Goal: Task Accomplishment & Management: Manage account settings

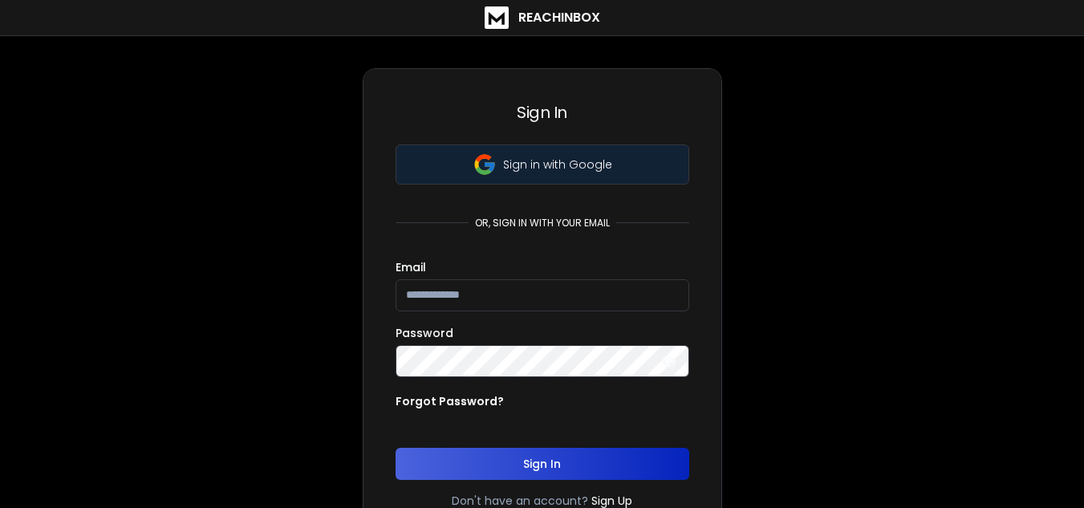
click at [571, 165] on p "Sign in with Google" at bounding box center [557, 164] width 109 height 16
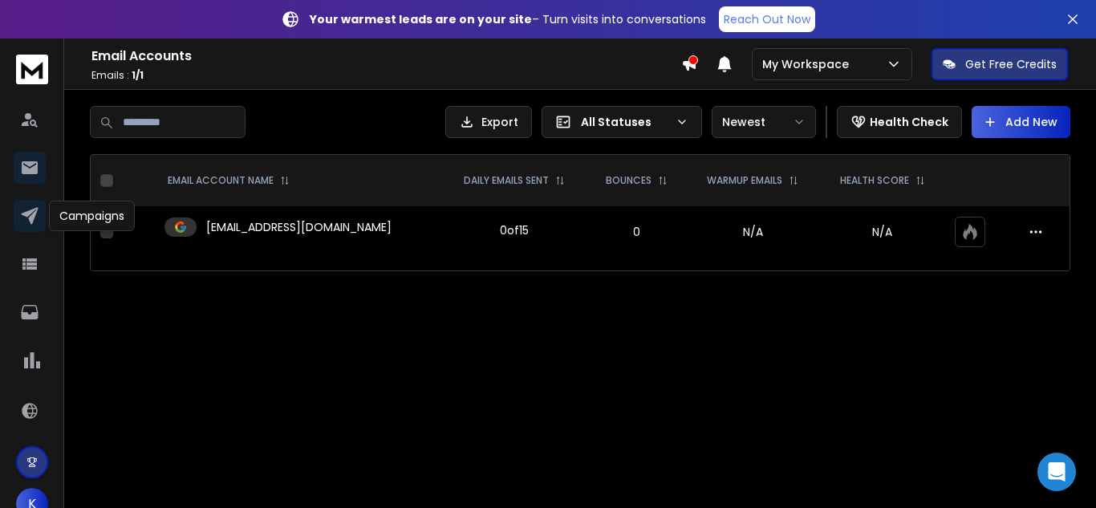
click at [34, 213] on icon at bounding box center [29, 215] width 17 height 17
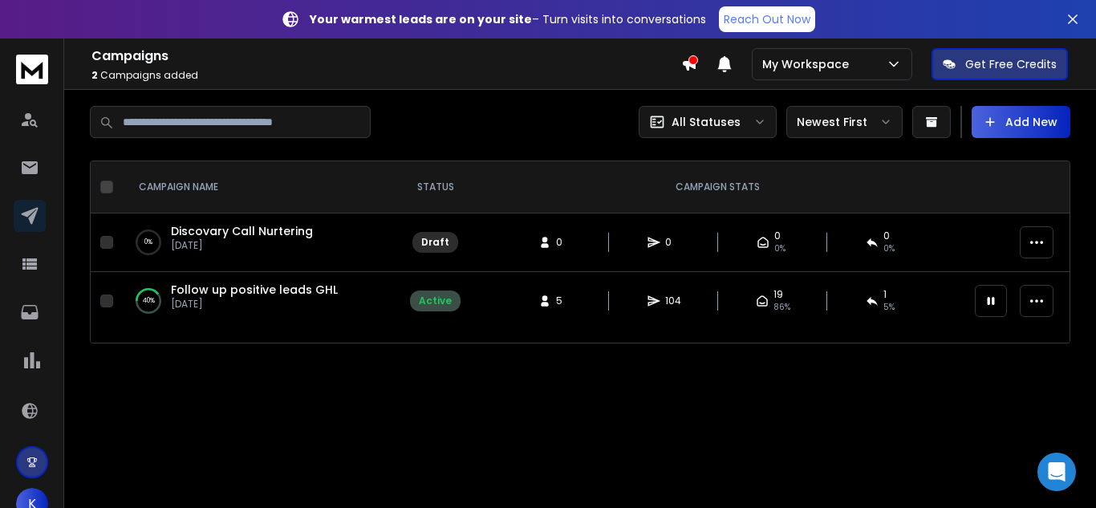
click at [255, 294] on span "Follow up positive leads GHL" at bounding box center [254, 290] width 167 height 16
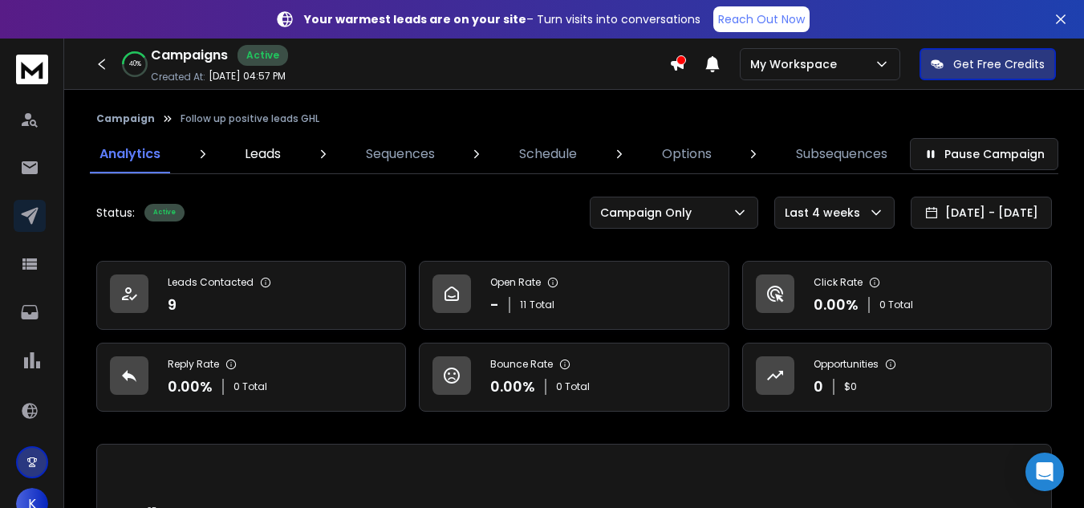
click at [248, 144] on p "Leads" at bounding box center [263, 153] width 36 height 19
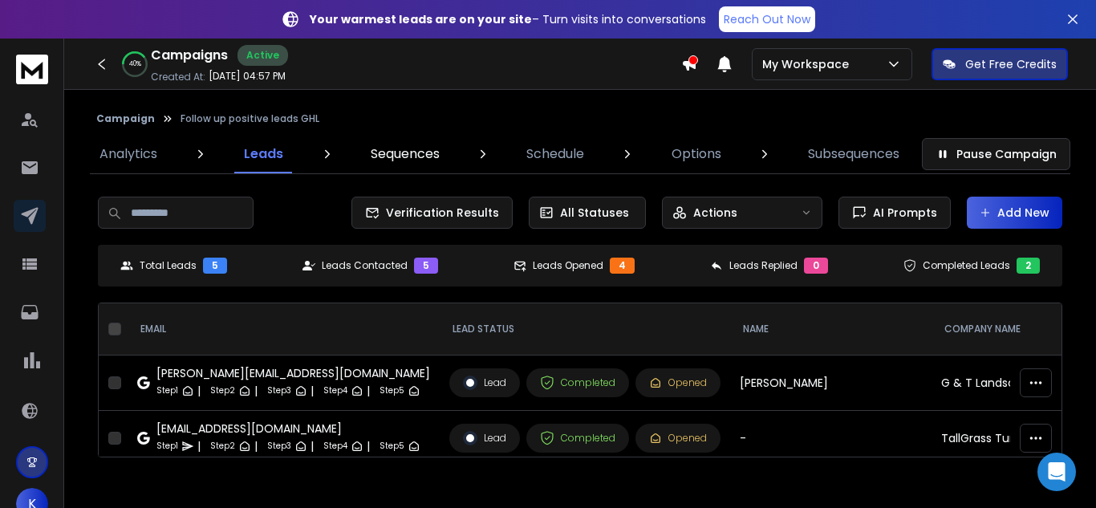
click at [388, 156] on p "Sequences" at bounding box center [405, 153] width 69 height 19
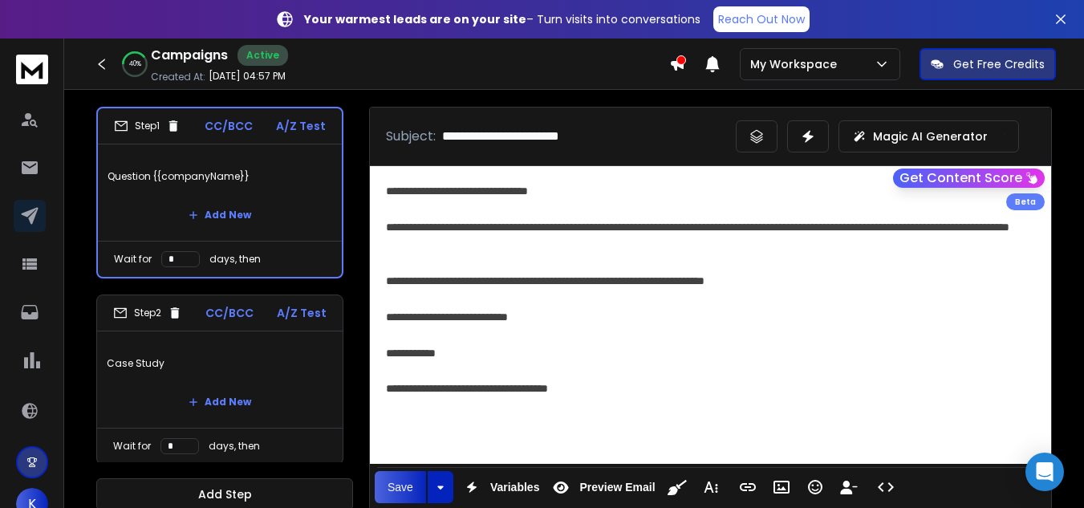
scroll to position [115, 0]
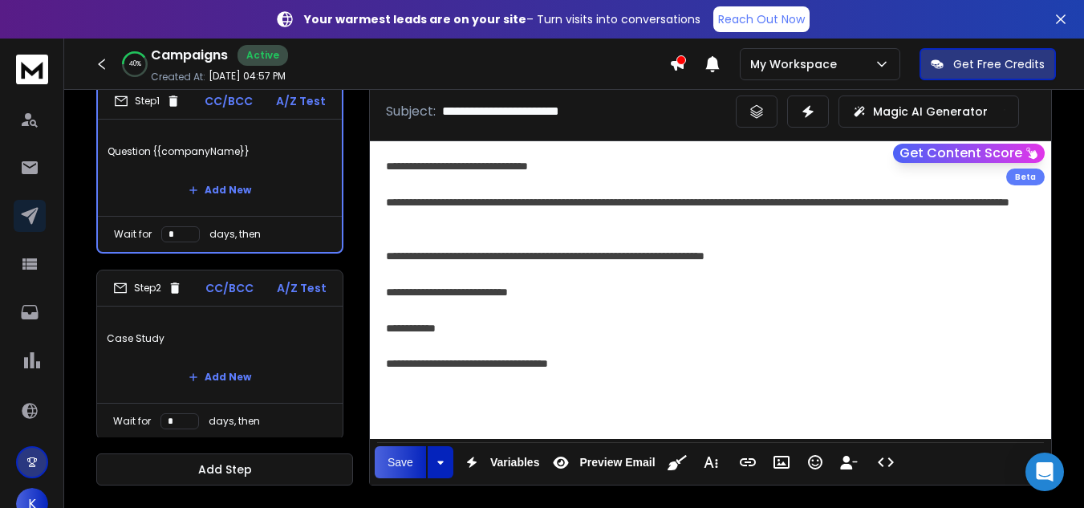
click at [271, 358] on p "Case Study" at bounding box center [220, 338] width 226 height 45
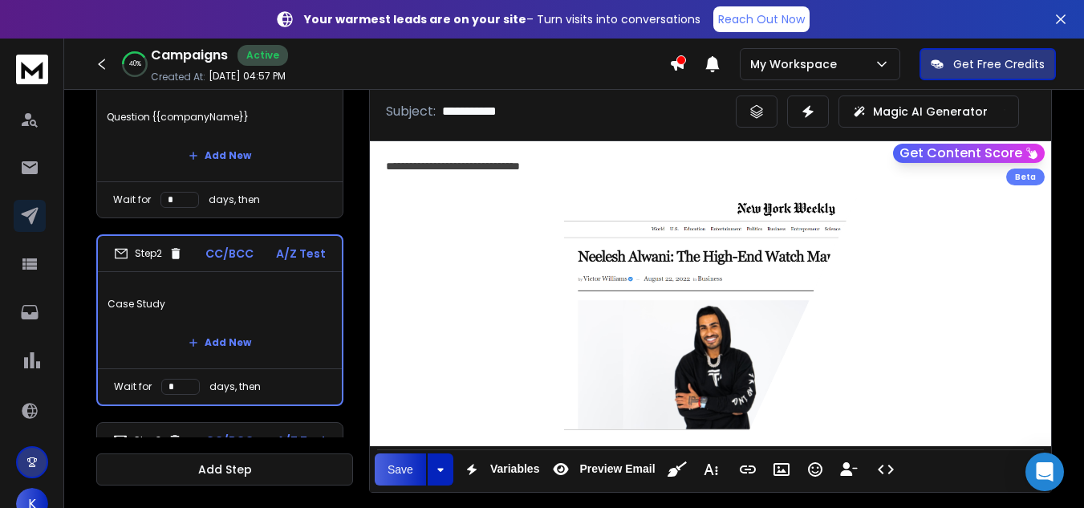
scroll to position [0, 0]
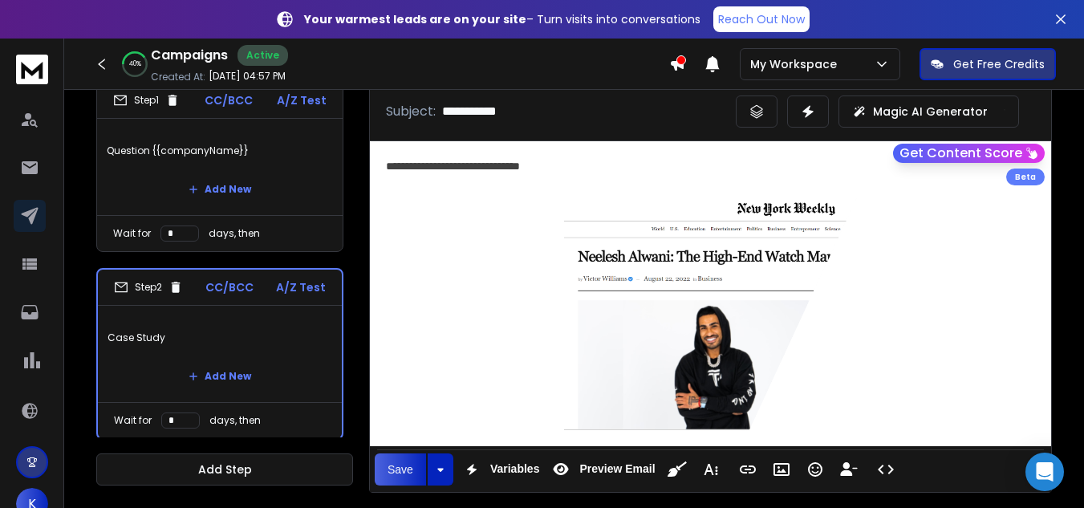
click at [305, 178] on div "Add New" at bounding box center [220, 189] width 226 height 32
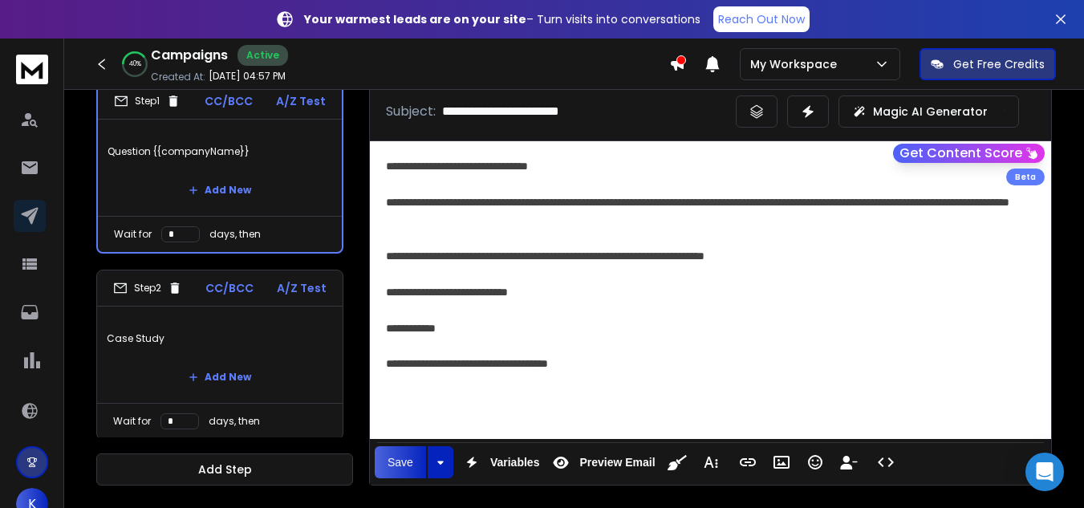
click at [302, 353] on p "Case Study" at bounding box center [220, 338] width 226 height 45
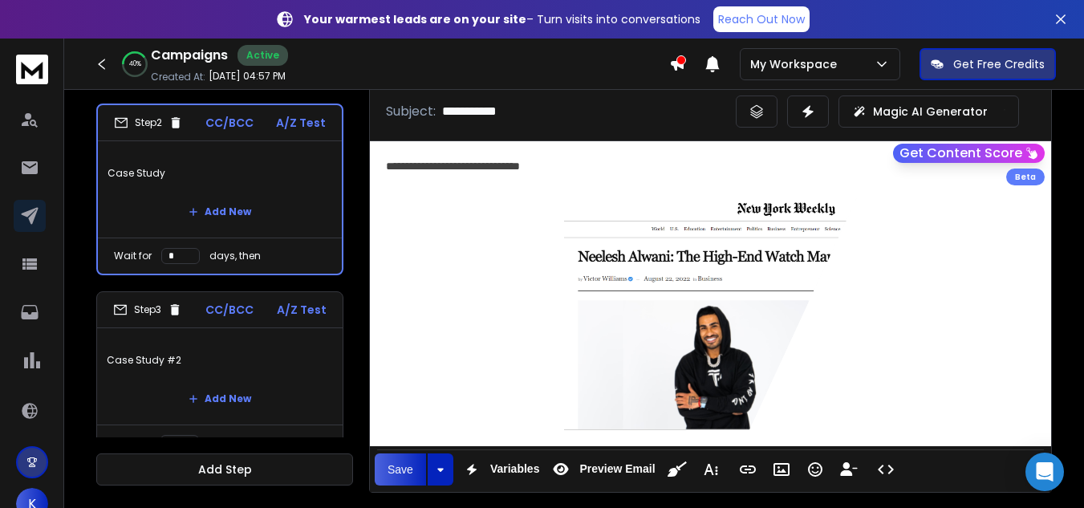
scroll to position [254, 0]
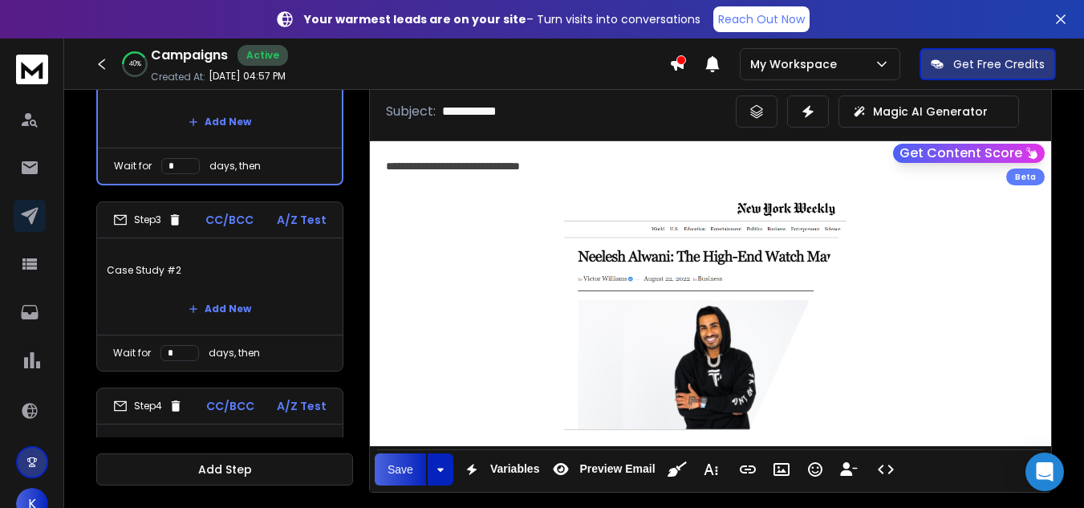
click at [308, 270] on p "Case Study #2" at bounding box center [220, 270] width 226 height 45
type input "**********"
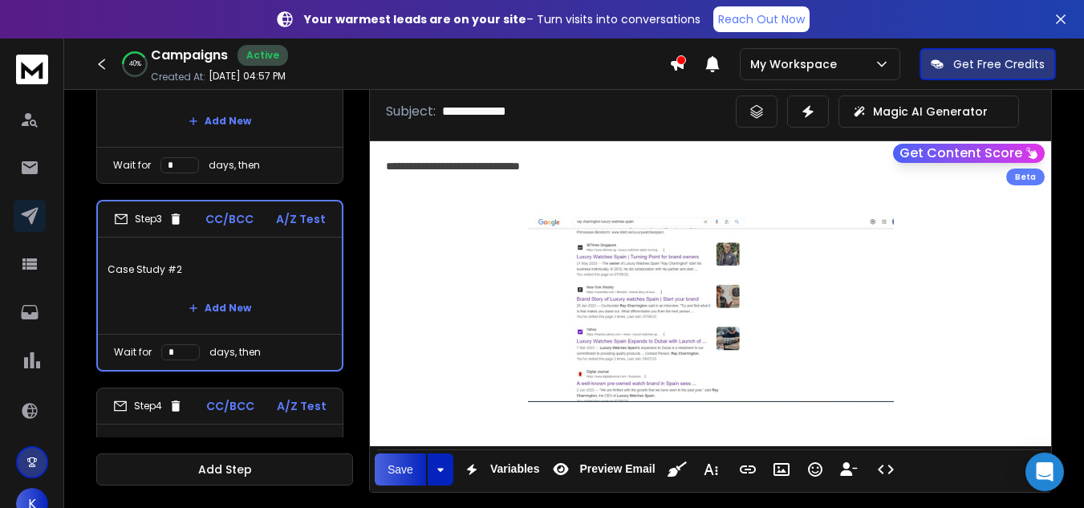
drag, startPoint x: 346, startPoint y: 213, endPoint x: 349, endPoint y: 235, distance: 22.7
click at [349, 235] on div "Step 1 CC/BCC A/Z Test Question {{companyName}} Add New Wait for * days, then S…" at bounding box center [224, 259] width 257 height 355
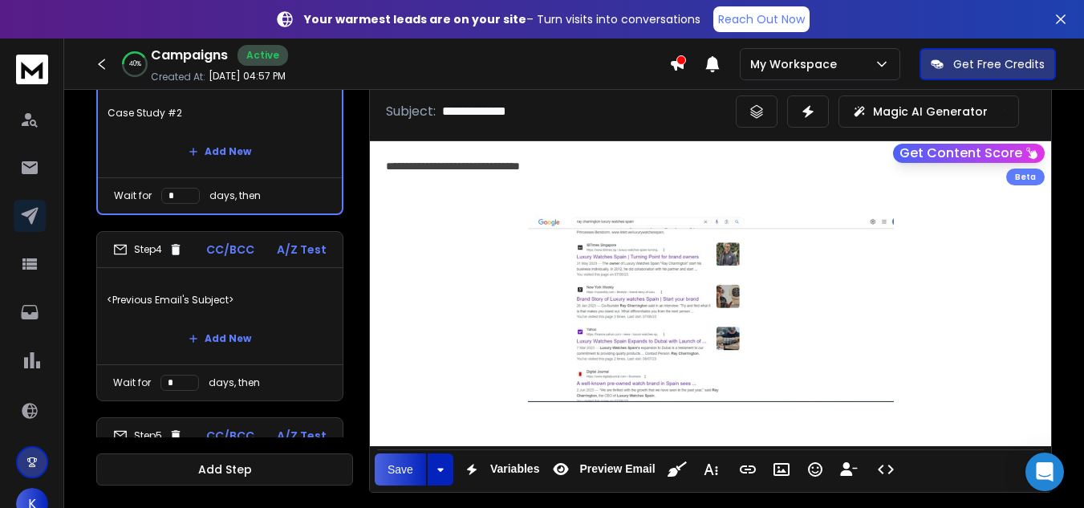
scroll to position [421, 0]
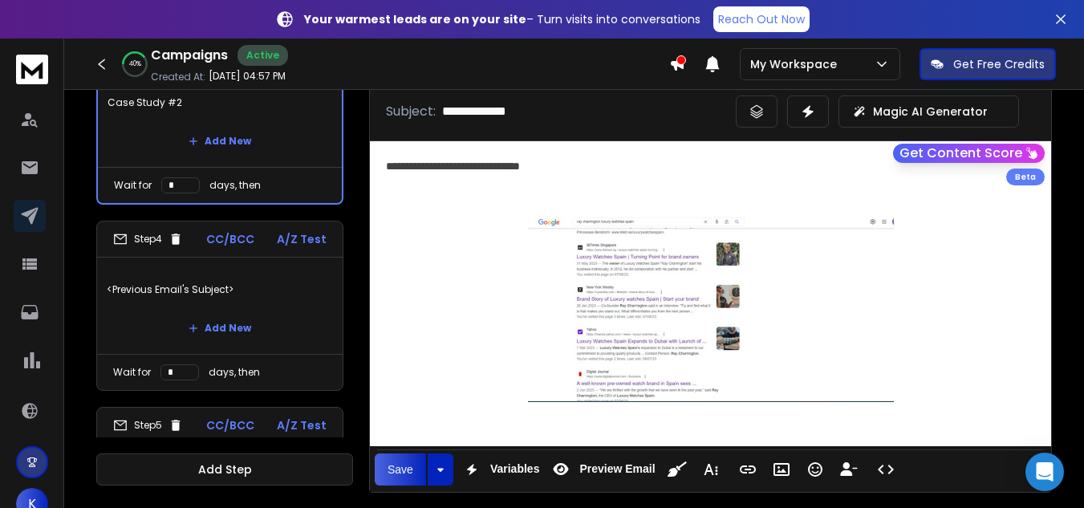
click at [320, 307] on p "<Previous Email's Subject>" at bounding box center [220, 289] width 226 height 45
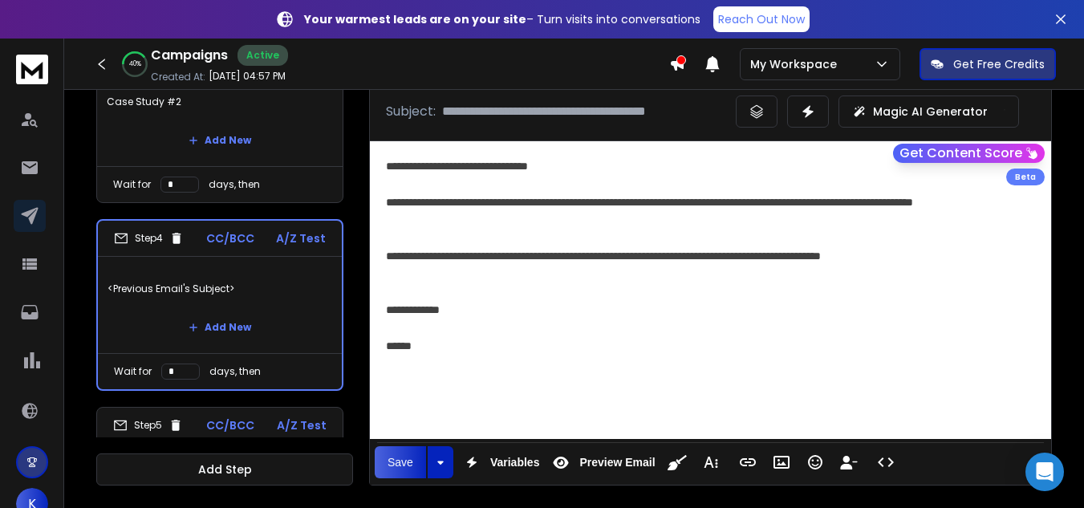
scroll to position [525, 0]
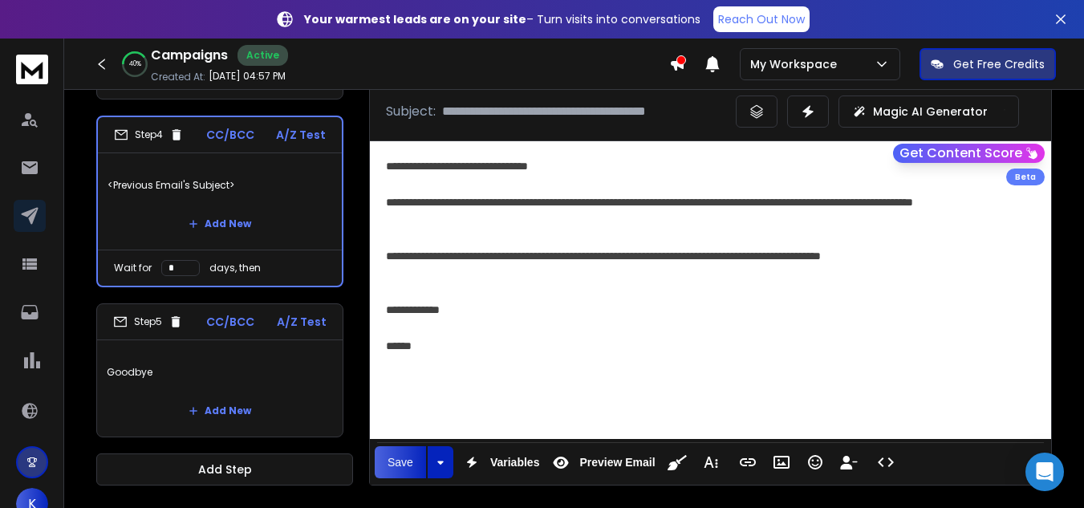
click at [309, 359] on p "Goodbye" at bounding box center [220, 372] width 226 height 45
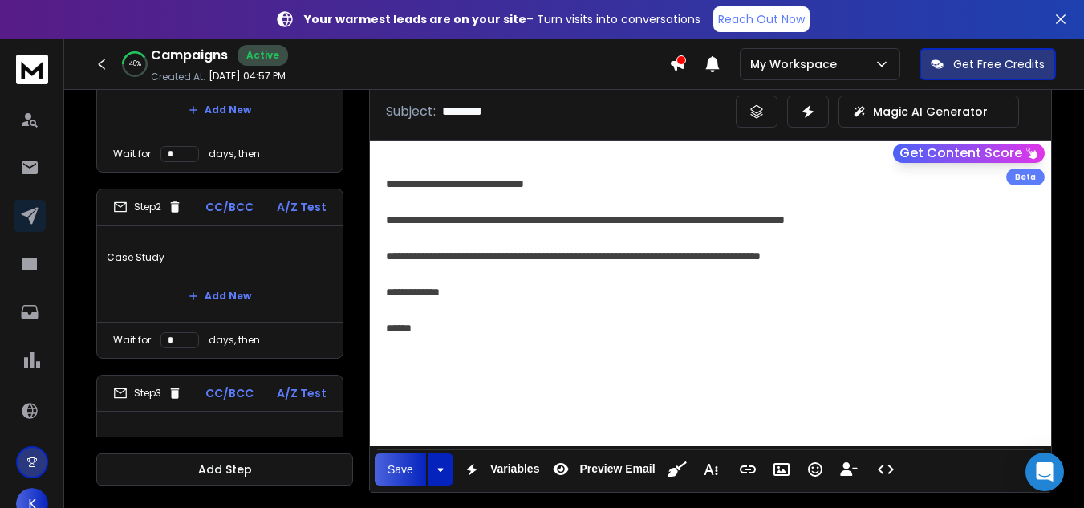
scroll to position [0, 0]
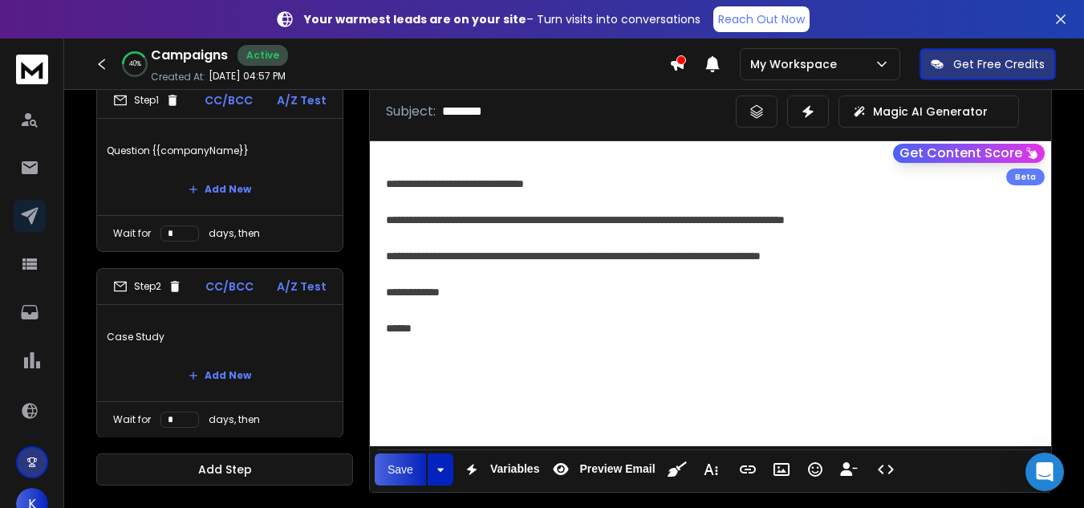
click at [323, 197] on div "Add New" at bounding box center [220, 189] width 226 height 32
type input "**********"
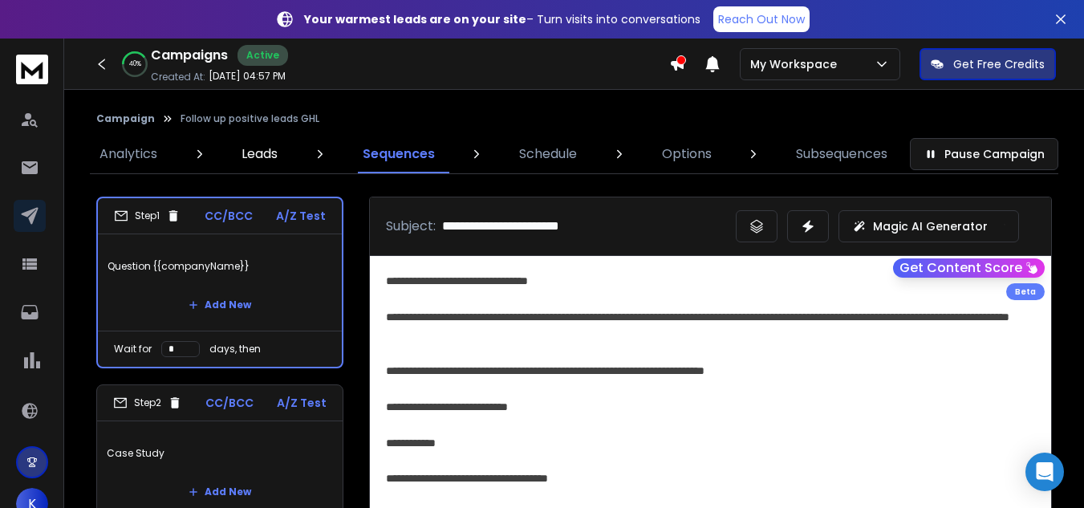
click at [262, 155] on p "Leads" at bounding box center [260, 153] width 36 height 19
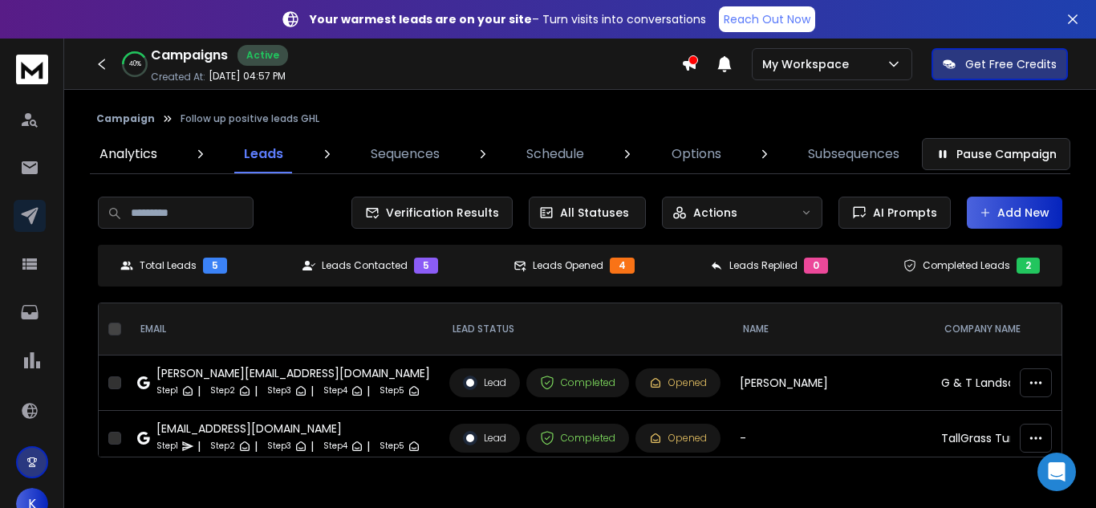
click at [124, 156] on p "Analytics" at bounding box center [128, 153] width 58 height 19
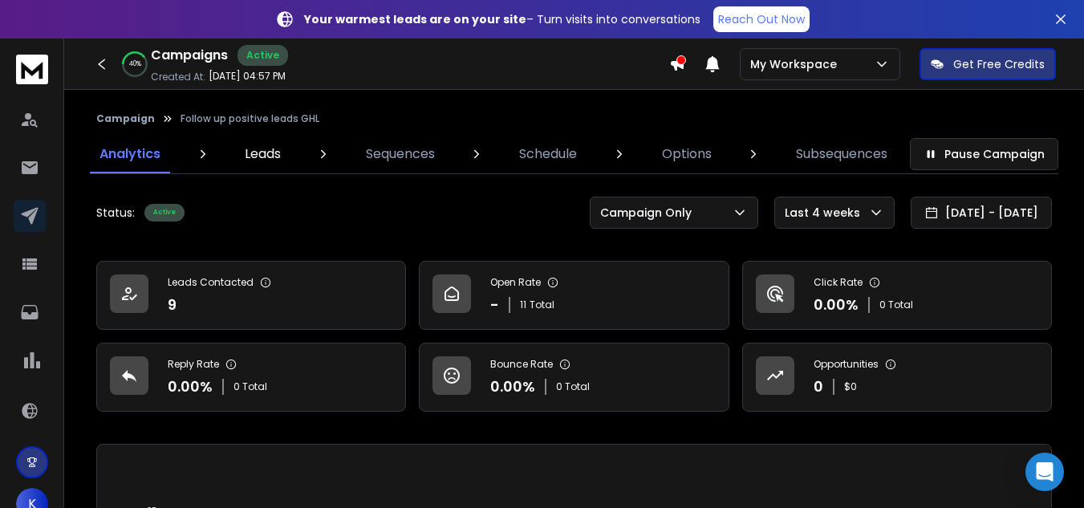
click at [270, 160] on p "Leads" at bounding box center [263, 153] width 36 height 19
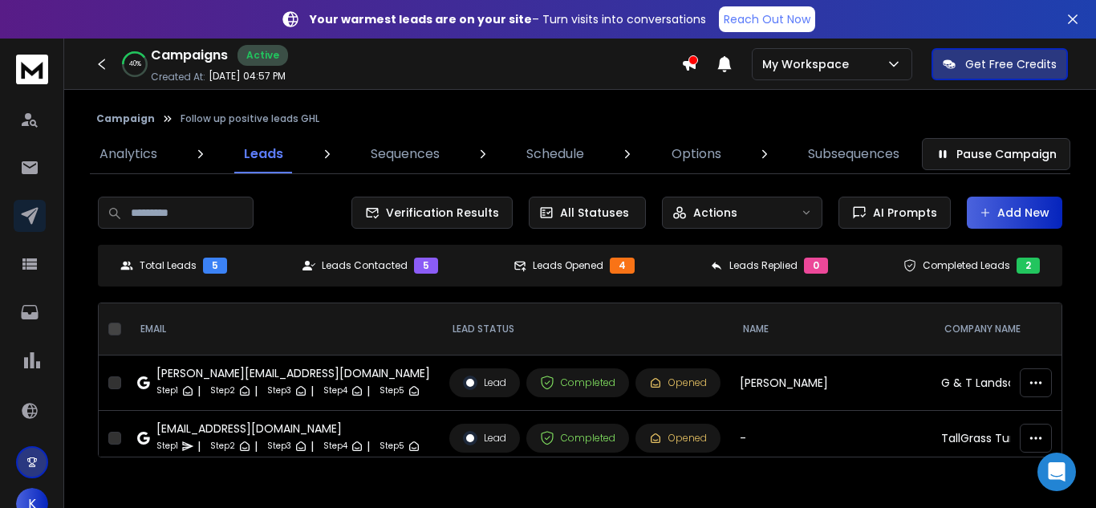
click at [1029, 210] on button "Add New" at bounding box center [1014, 213] width 95 height 32
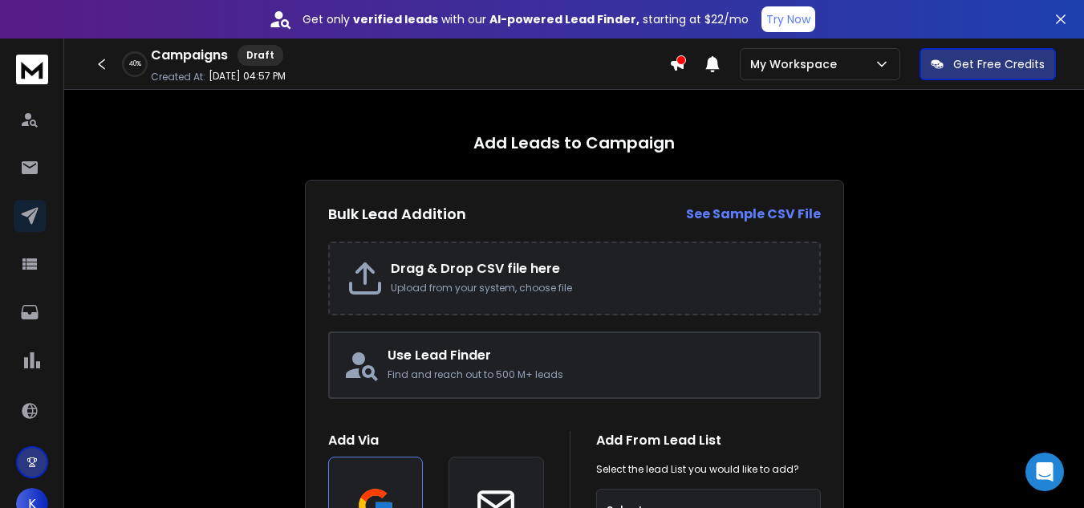
click at [407, 464] on div at bounding box center [375, 506] width 95 height 98
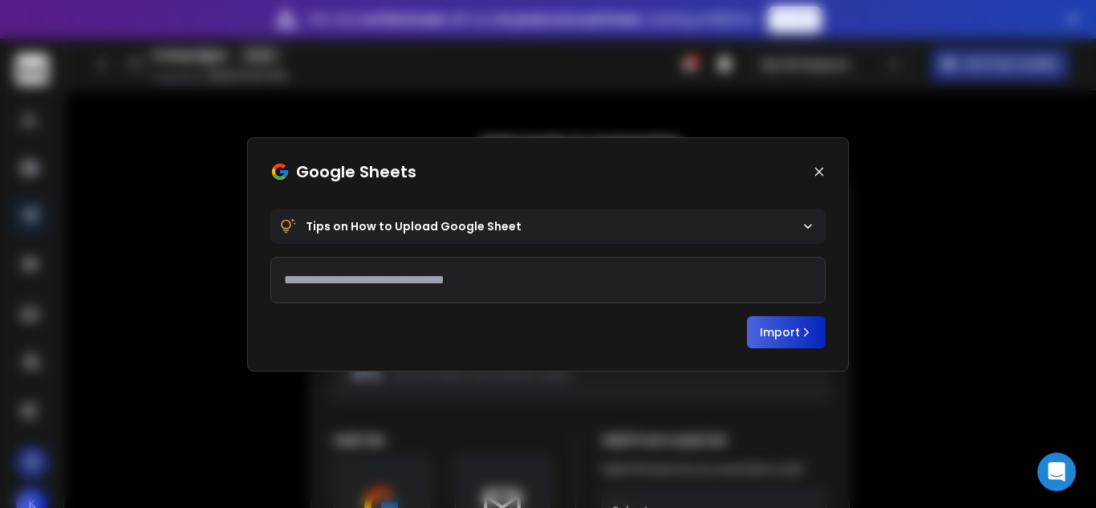
click at [433, 262] on input at bounding box center [547, 280] width 555 height 47
paste input "**********"
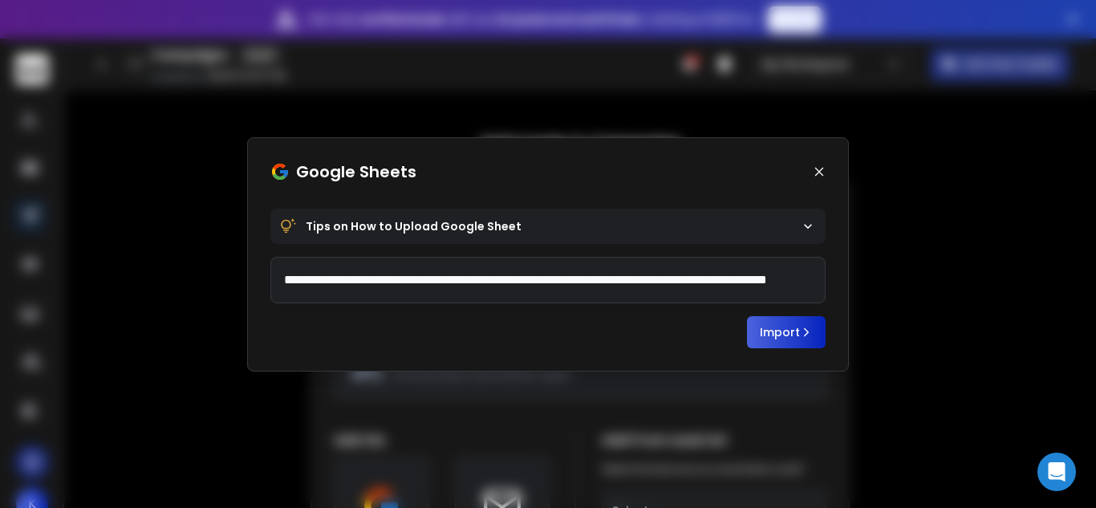
scroll to position [0, 213]
type input "**********"
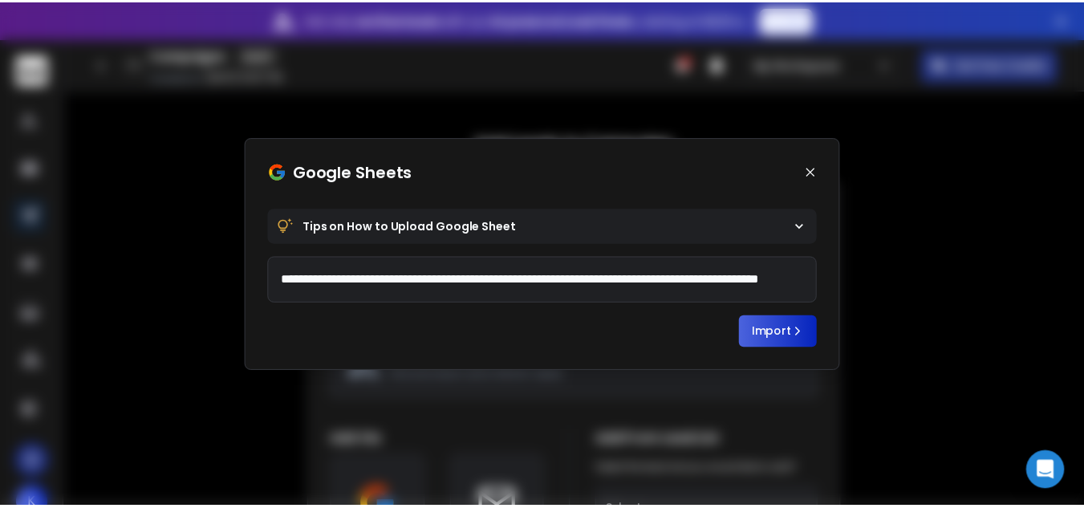
scroll to position [0, 0]
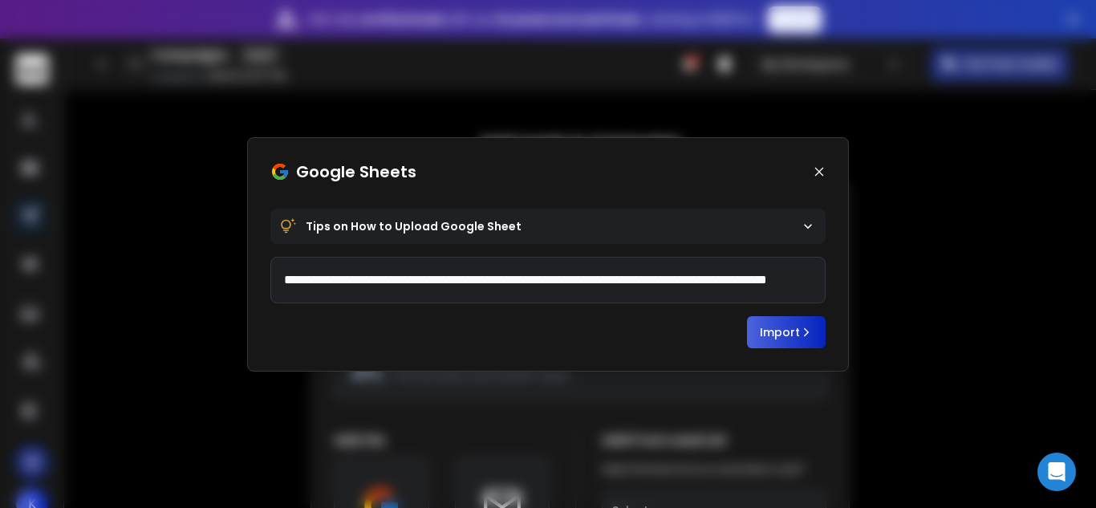
click at [763, 338] on button "Import" at bounding box center [786, 332] width 79 height 32
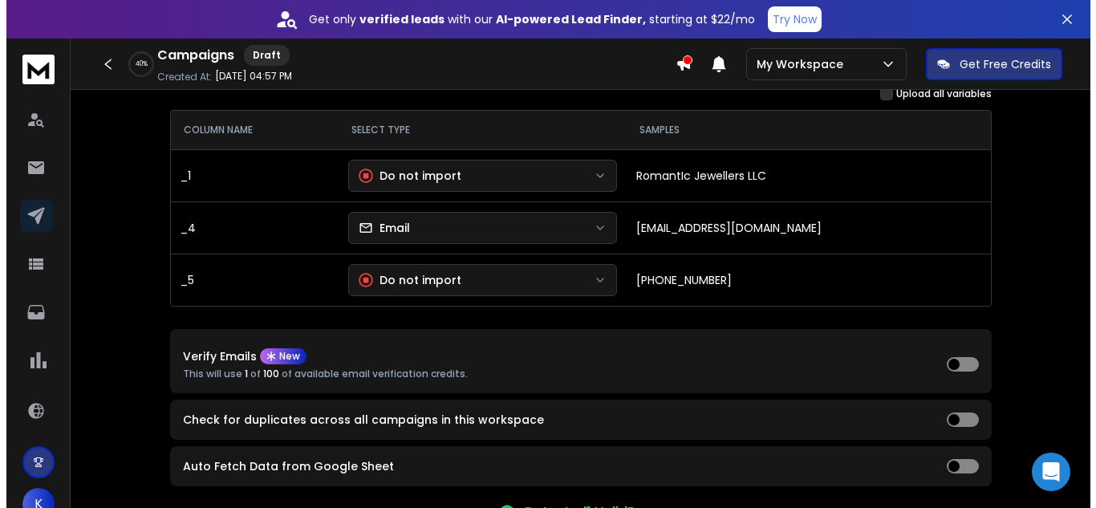
scroll to position [230, 0]
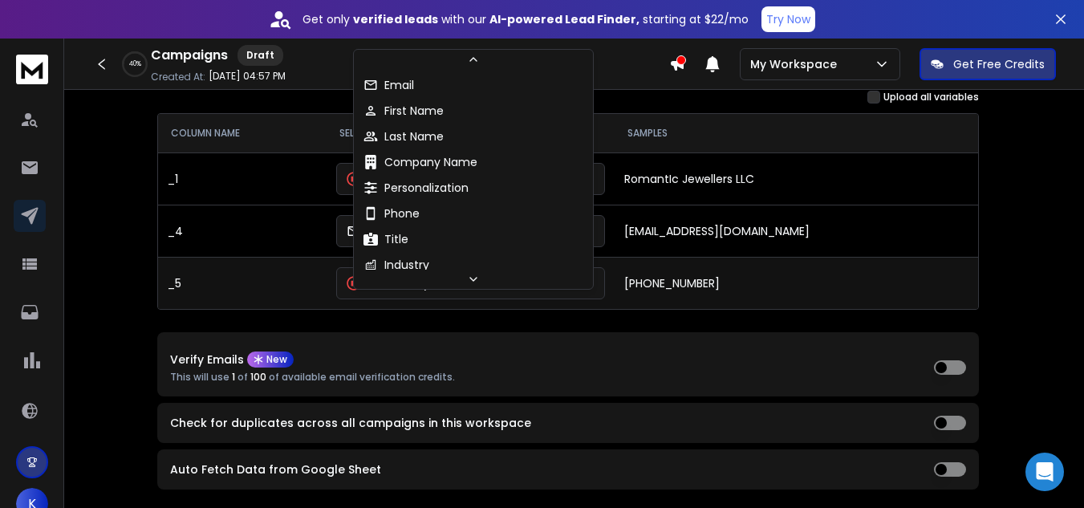
click at [605, 299] on button "Do not import" at bounding box center [470, 283] width 269 height 32
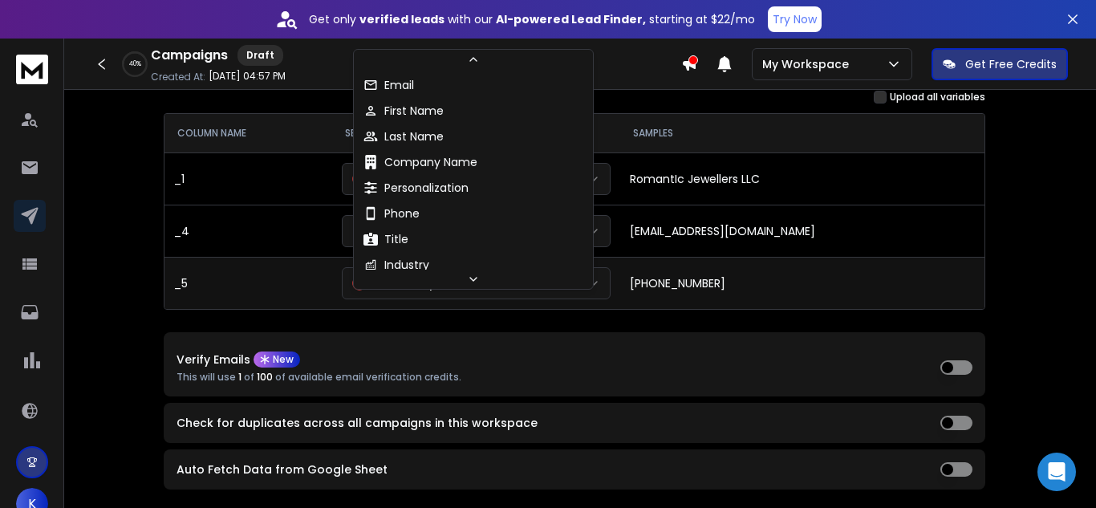
scroll to position [0, 3]
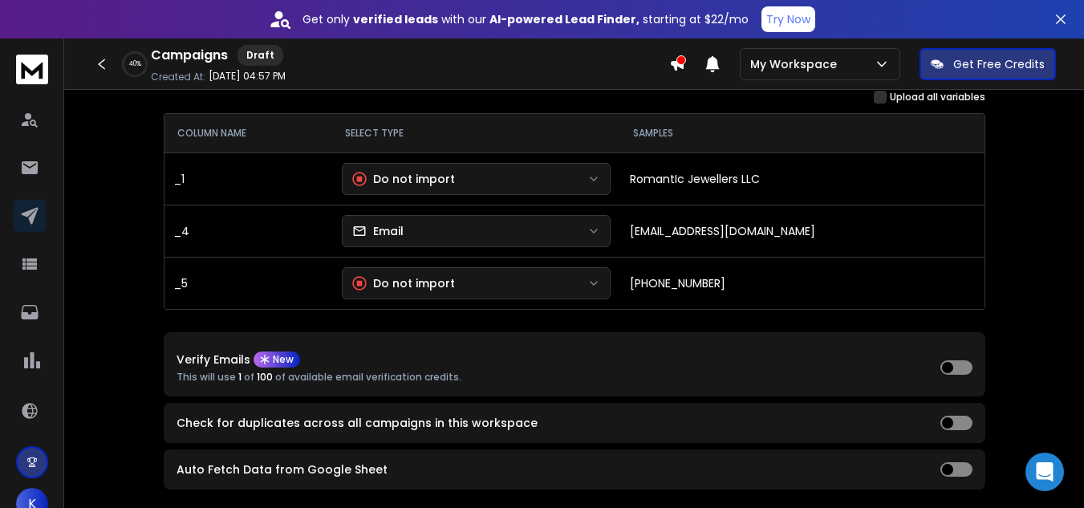
drag, startPoint x: 1095, startPoint y: 332, endPoint x: 1095, endPoint y: 246, distance: 86.7
click at [1084, 246] on html "Get only verified leads with our AI-powered Lead Finder, starting at $22/mo Try…" at bounding box center [542, 24] width 1084 height 508
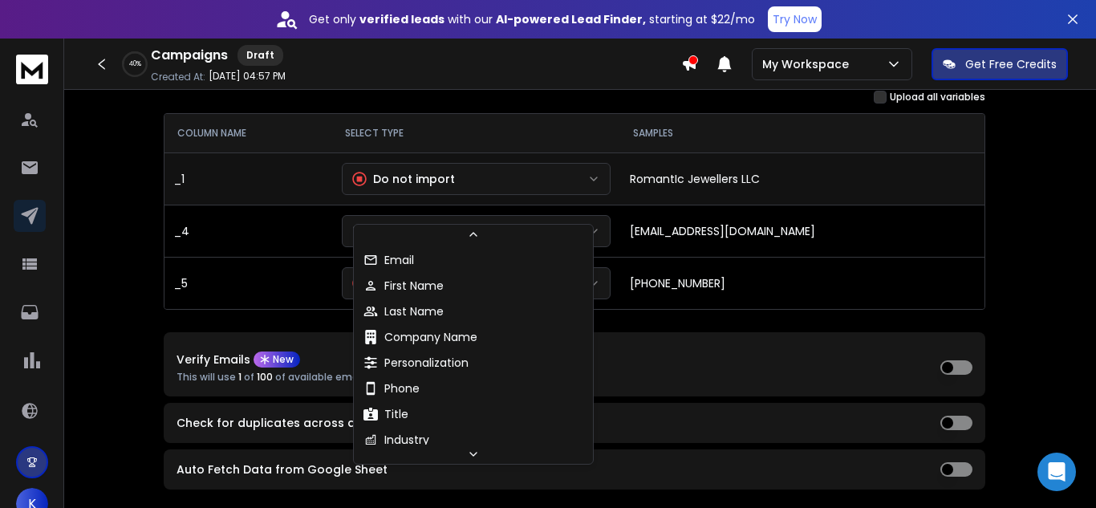
click at [611, 195] on button "Do not import" at bounding box center [476, 179] width 269 height 32
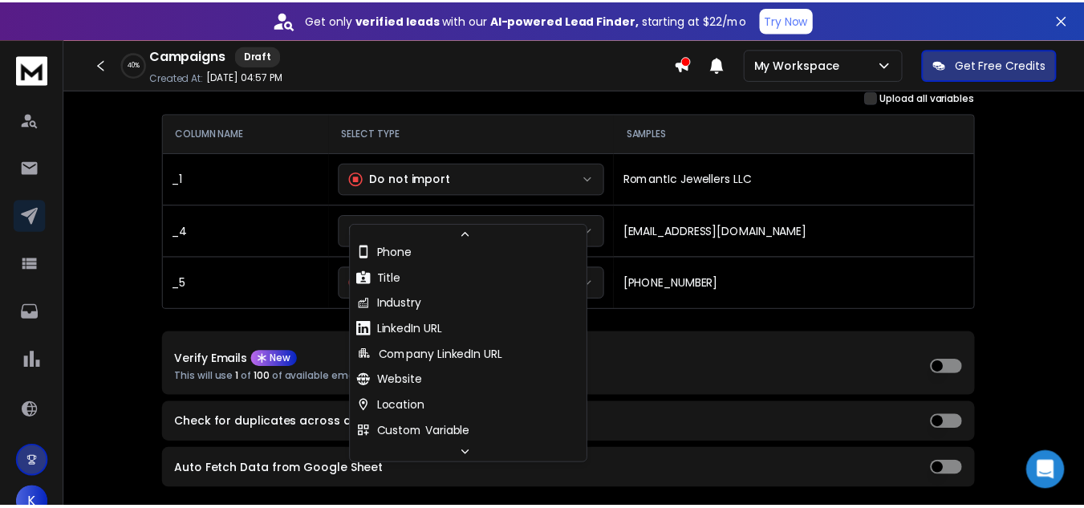
scroll to position [146, 0]
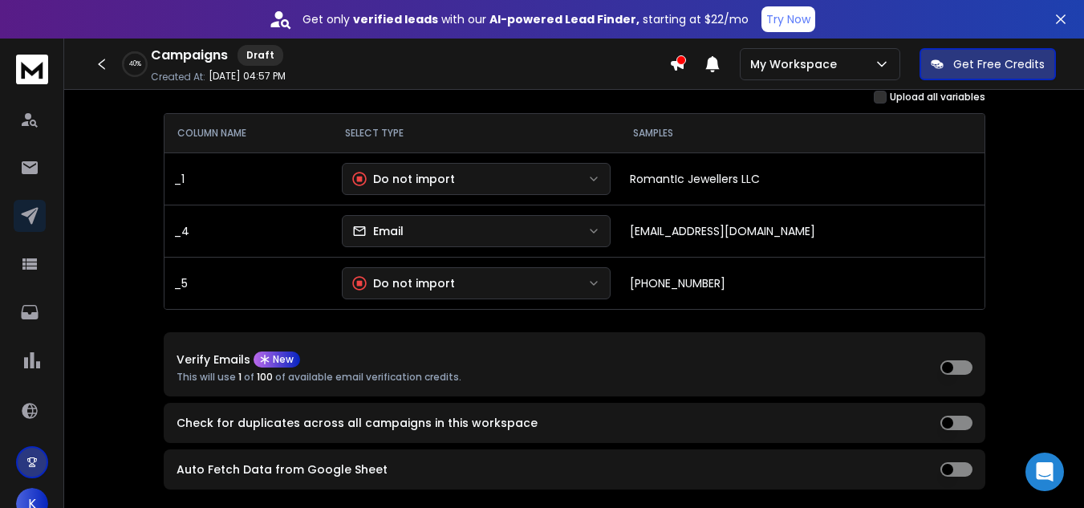
click at [1062, 225] on div "[URL][DOMAIN_NAME] File Processed Upload all variables COLUMN NAME SELECT TYPE …" at bounding box center [542, 203] width 1084 height 790
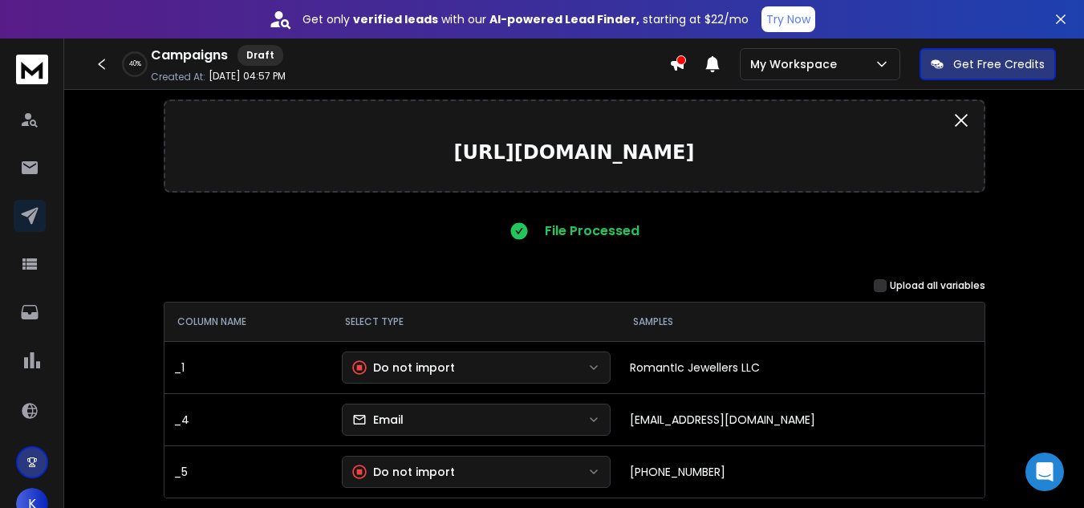
scroll to position [0, 0]
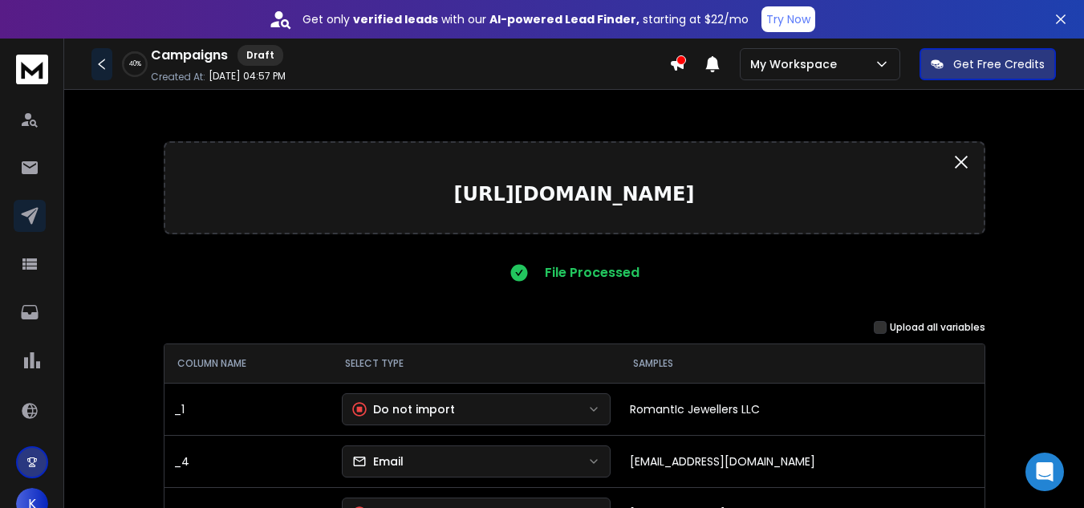
click at [97, 61] on icon at bounding box center [102, 64] width 14 height 14
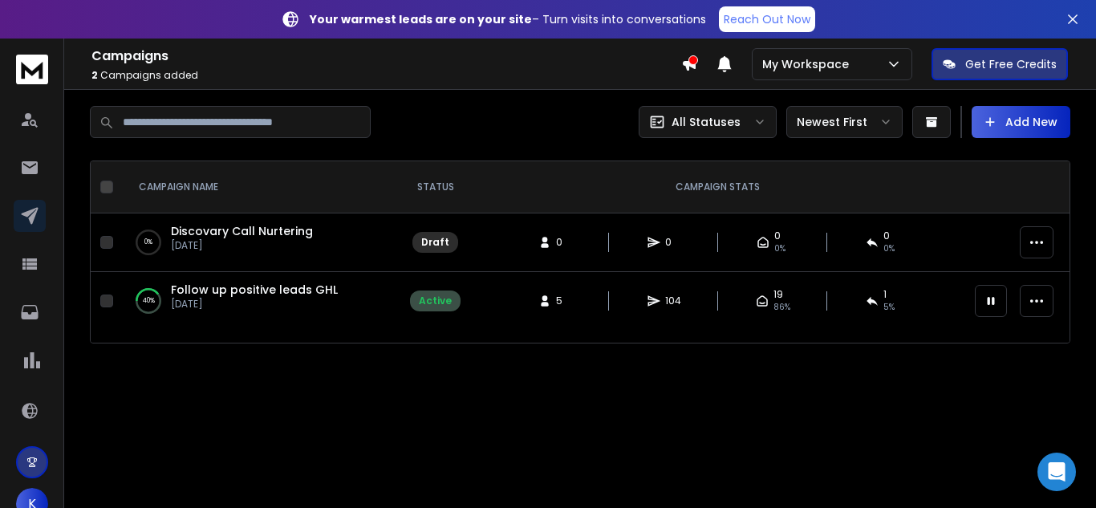
click at [224, 287] on span "Follow up positive leads GHL" at bounding box center [254, 290] width 167 height 16
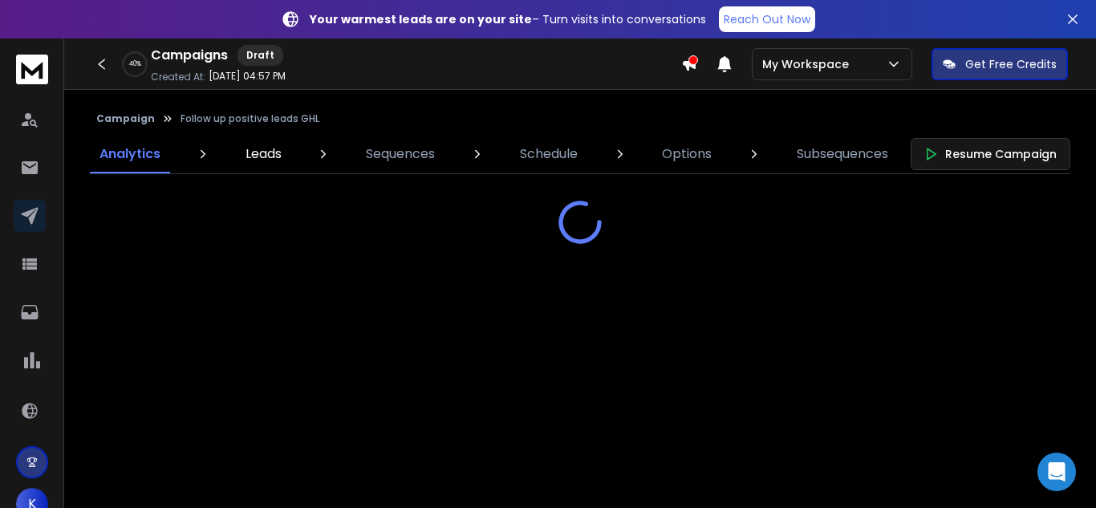
click at [250, 163] on p "Leads" at bounding box center [264, 153] width 36 height 19
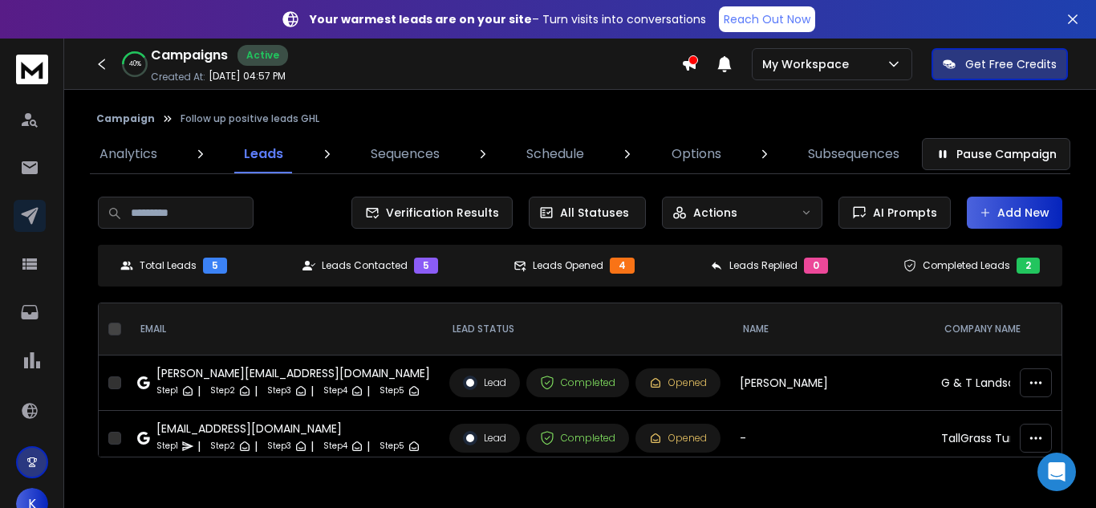
click at [986, 209] on icon at bounding box center [985, 213] width 1 height 8
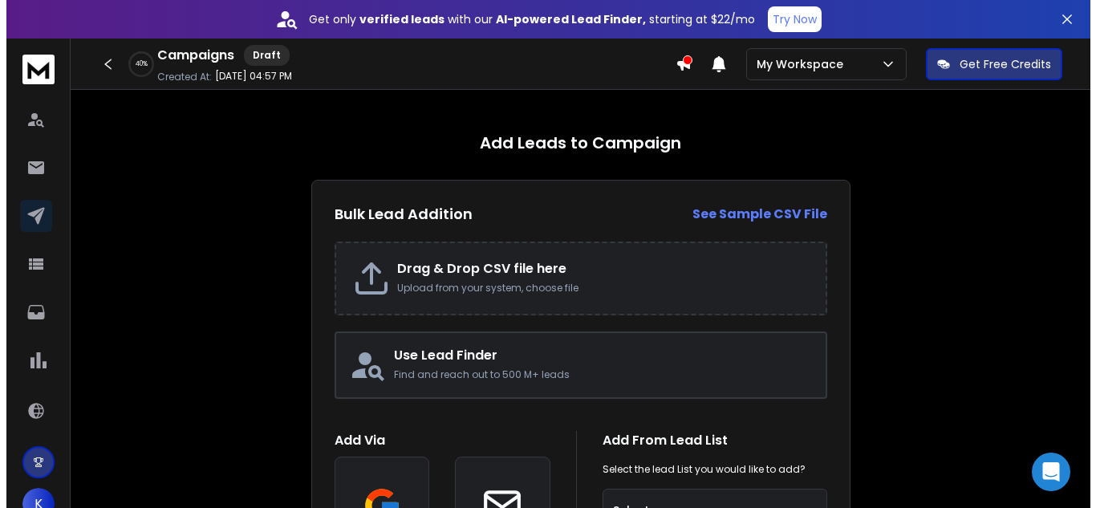
scroll to position [95, 0]
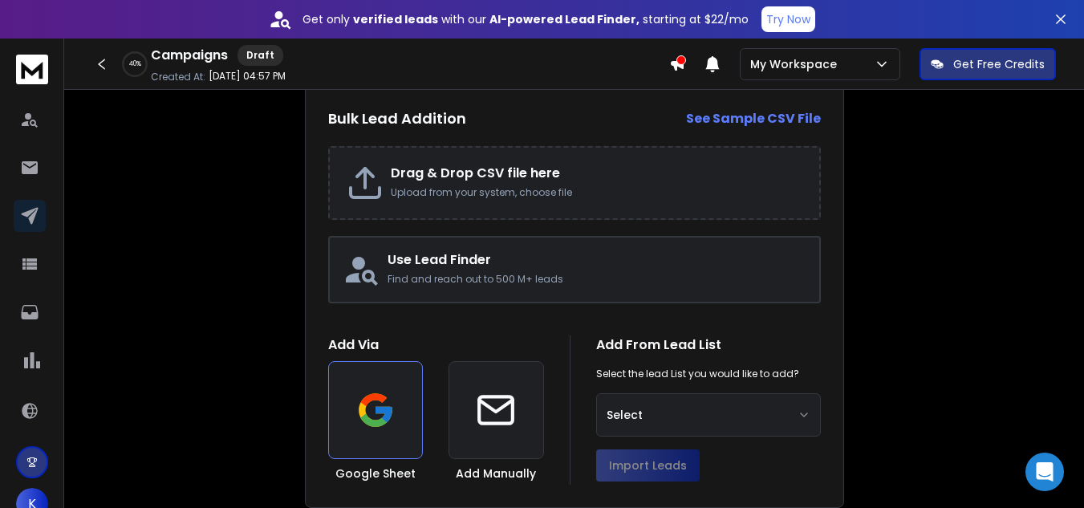
click at [391, 421] on icon at bounding box center [375, 410] width 40 height 48
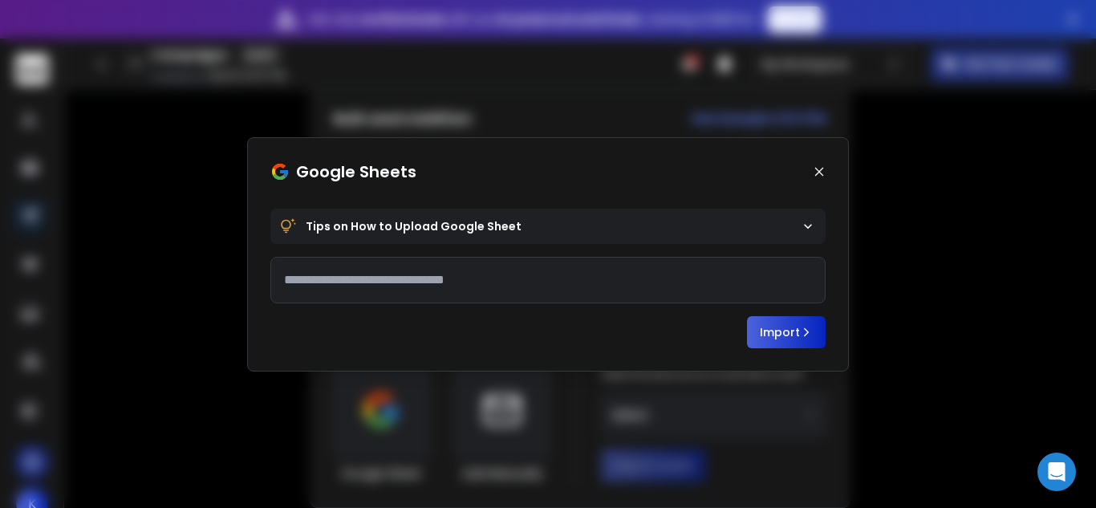
click at [491, 277] on input at bounding box center [547, 280] width 555 height 47
paste input "**********"
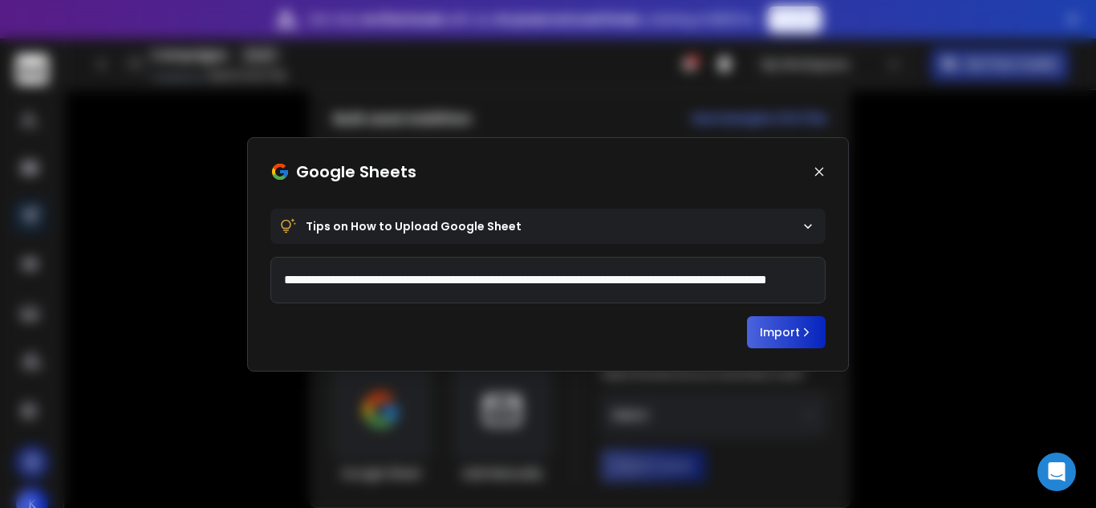
scroll to position [0, 213]
type input "**********"
click at [781, 321] on button "Import" at bounding box center [786, 332] width 79 height 32
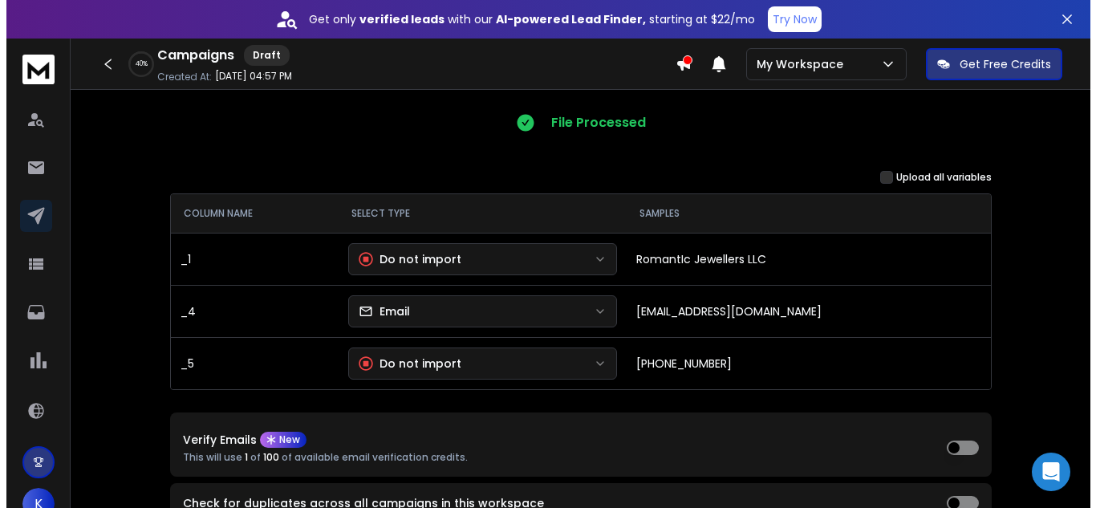
scroll to position [160, 0]
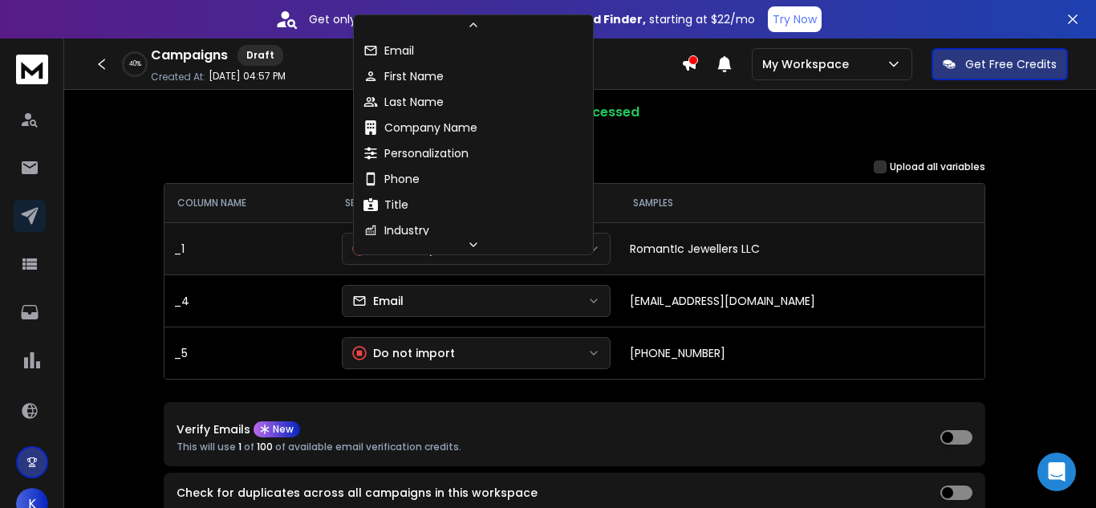
click at [595, 265] on button "Do not import" at bounding box center [476, 249] width 269 height 32
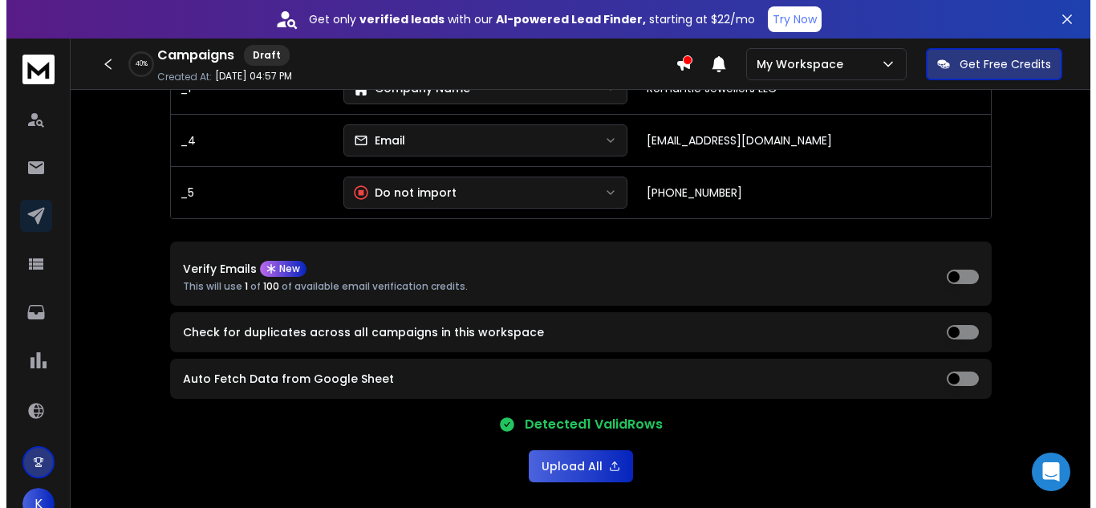
scroll to position [347, 0]
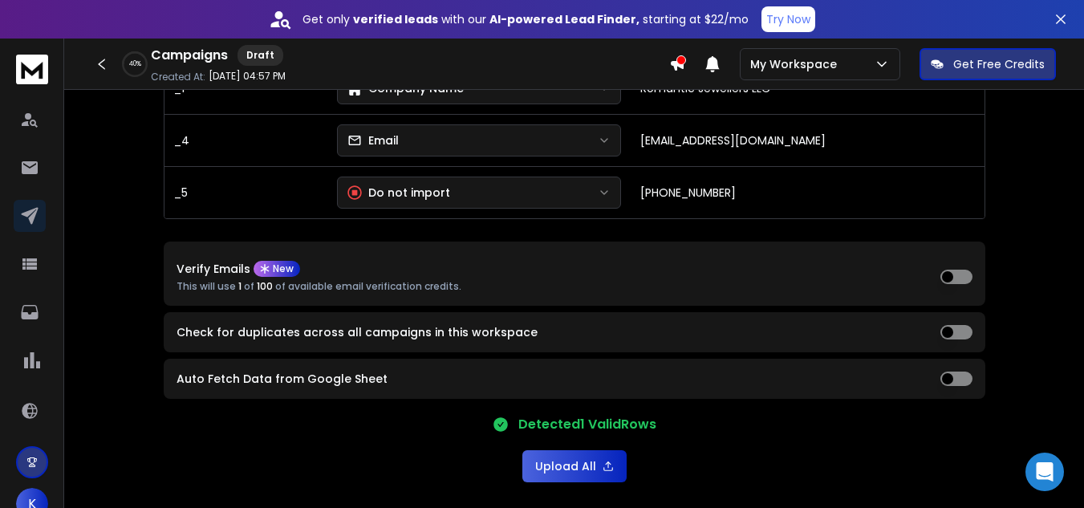
click at [550, 462] on button "Upload All" at bounding box center [574, 466] width 104 height 32
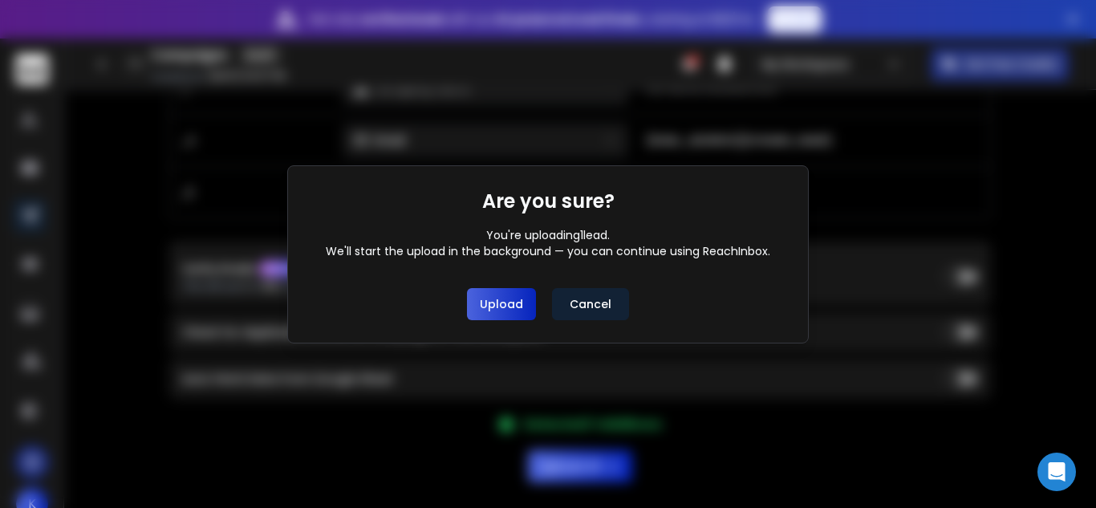
click at [492, 299] on button "Upload" at bounding box center [501, 304] width 69 height 32
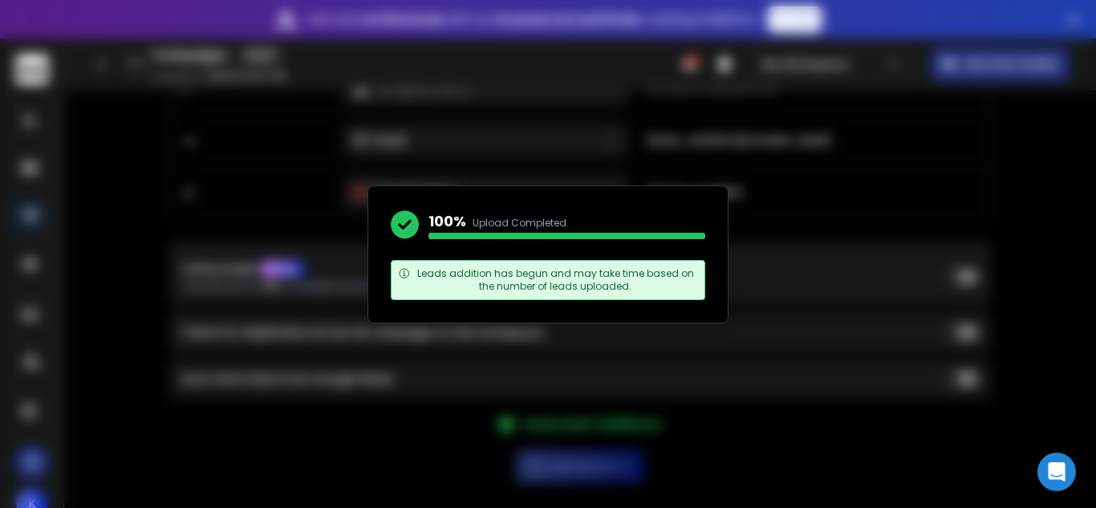
scroll to position [300, 0]
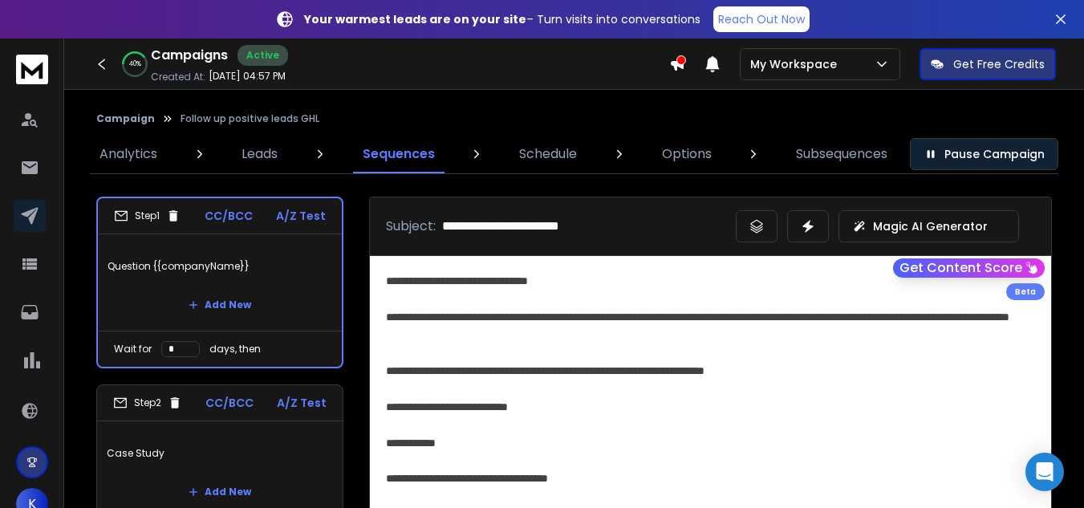
click at [937, 154] on icon at bounding box center [931, 154] width 14 height 14
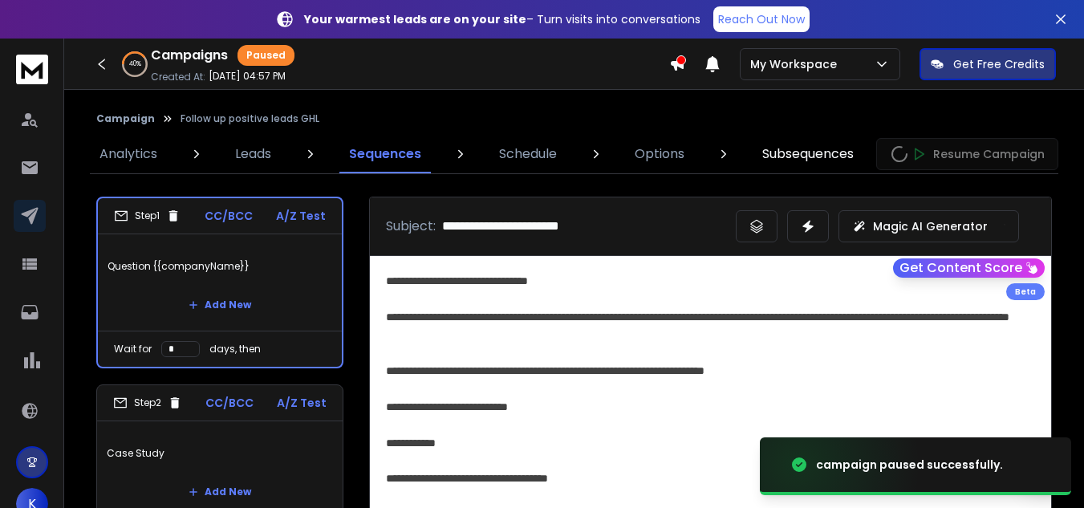
click at [826, 153] on p "Subsequences" at bounding box center [807, 153] width 91 height 19
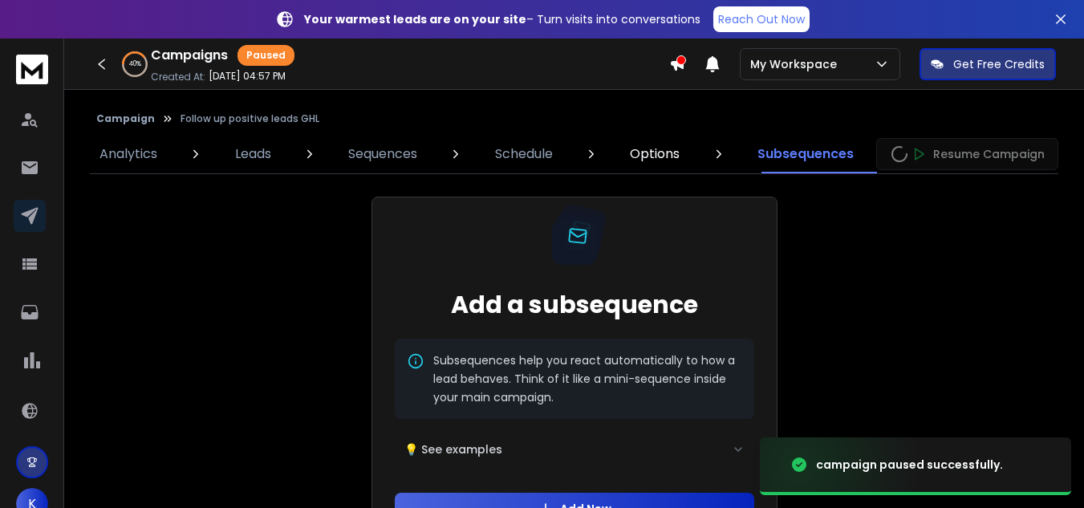
click at [656, 167] on link "Options" at bounding box center [654, 154] width 69 height 39
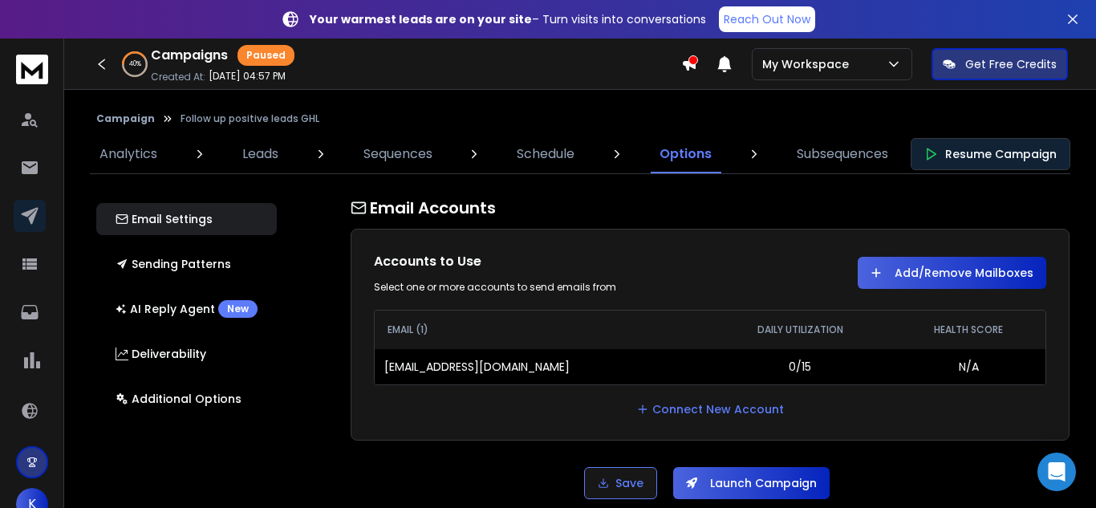
click at [958, 156] on button "Resume Campaign" at bounding box center [991, 154] width 160 height 32
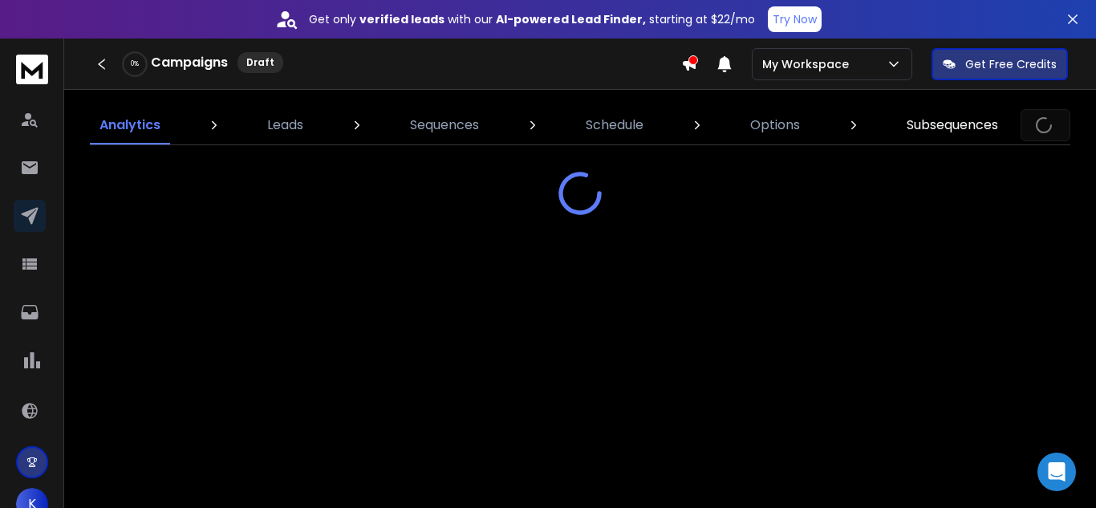
click at [944, 138] on link "Subsequences" at bounding box center [952, 125] width 111 height 39
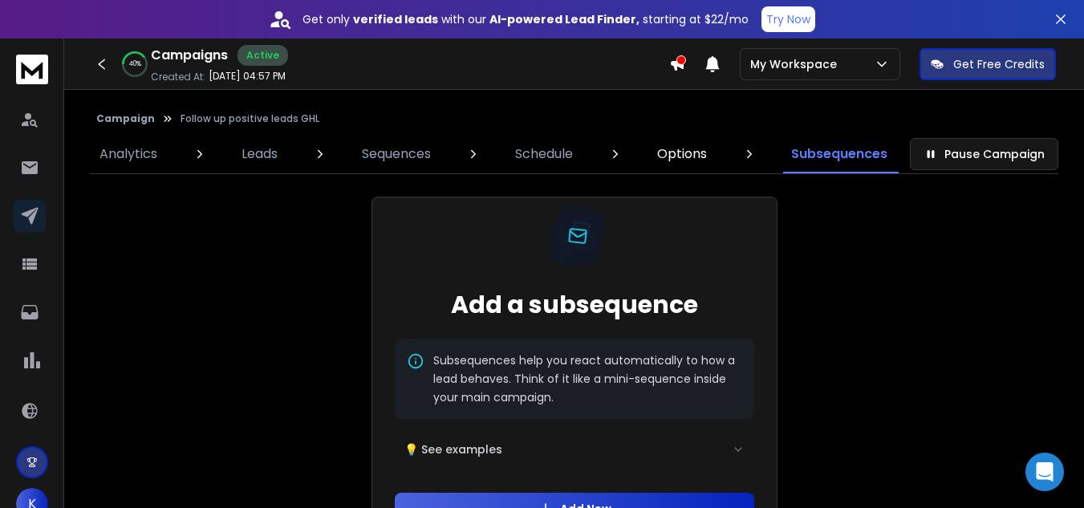
click at [680, 160] on p "Options" at bounding box center [682, 153] width 50 height 19
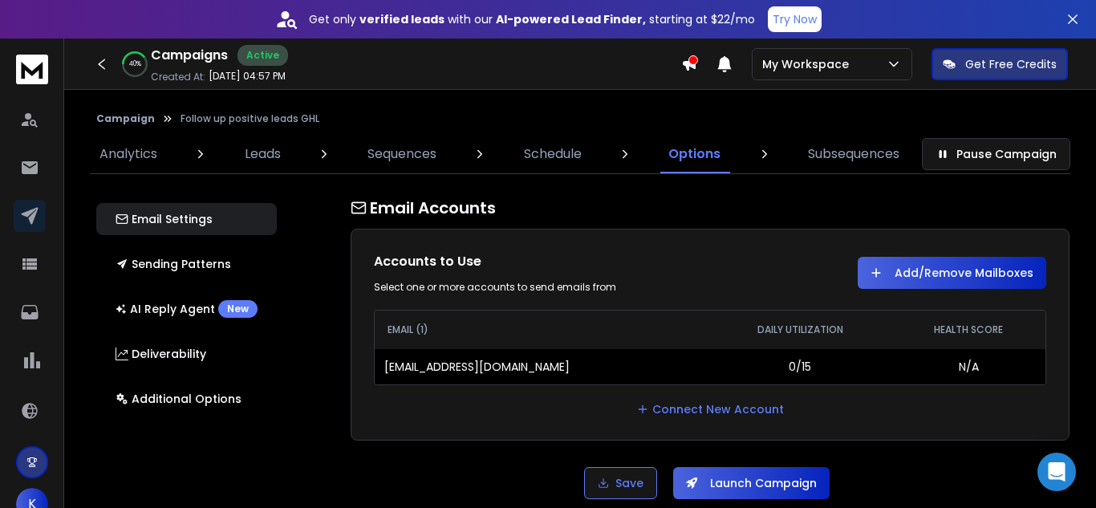
click at [836, 238] on div "Accounts to Use Select one or more accounts to send emails from Add/Remove Mail…" at bounding box center [710, 335] width 719 height 212
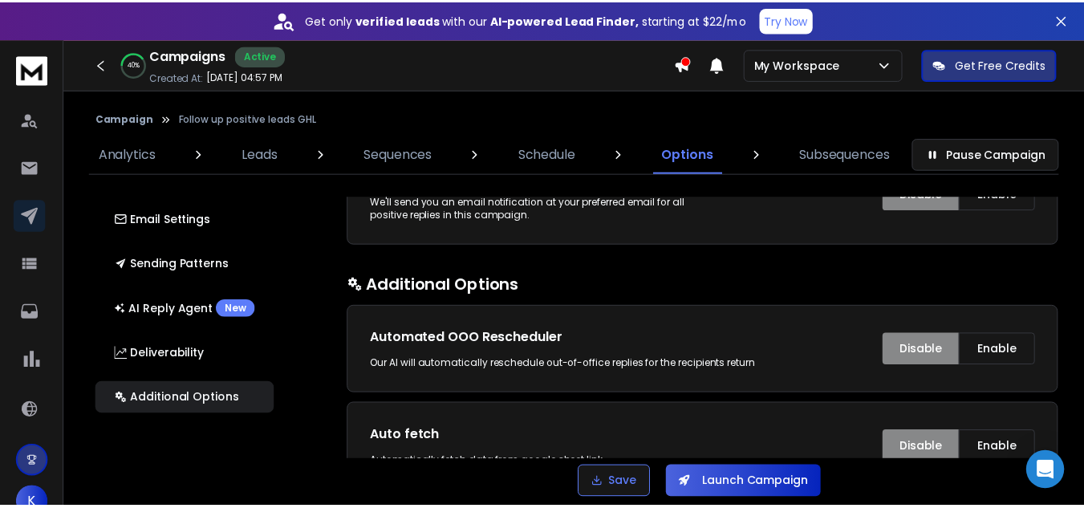
scroll to position [2600, 0]
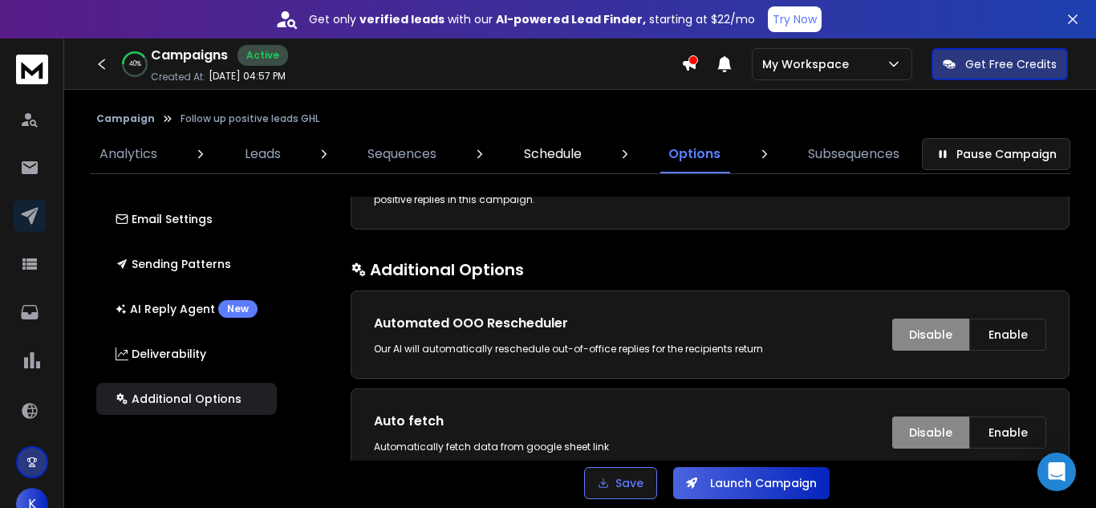
click at [546, 146] on p "Schedule" at bounding box center [553, 153] width 58 height 19
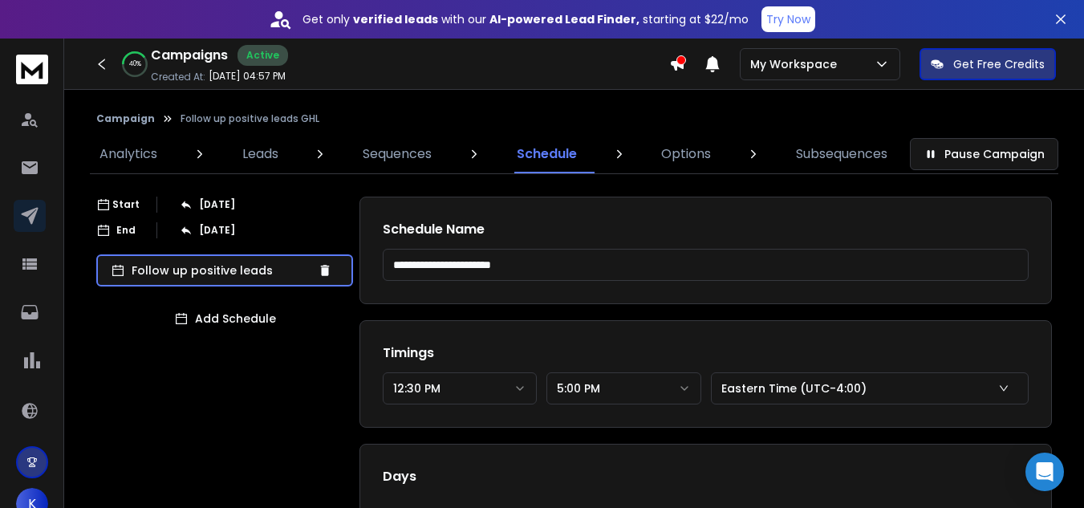
scroll to position [133, 0]
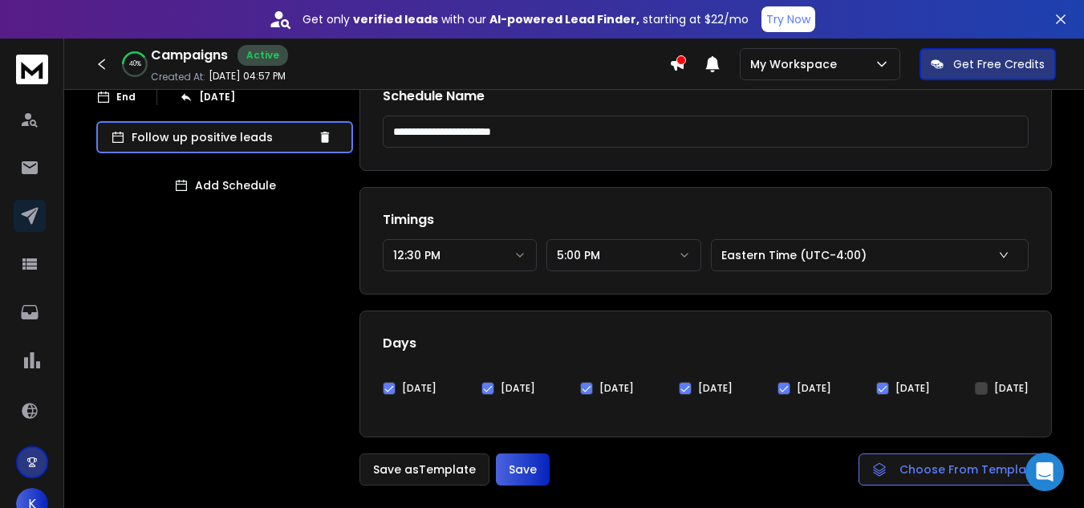
click at [876, 386] on button "Saturday" at bounding box center [882, 388] width 13 height 13
click at [527, 465] on button "Save" at bounding box center [523, 469] width 54 height 32
click at [527, 465] on div "Save as Template Save" at bounding box center [454, 469] width 190 height 32
